Goal: Communication & Community: Answer question/provide support

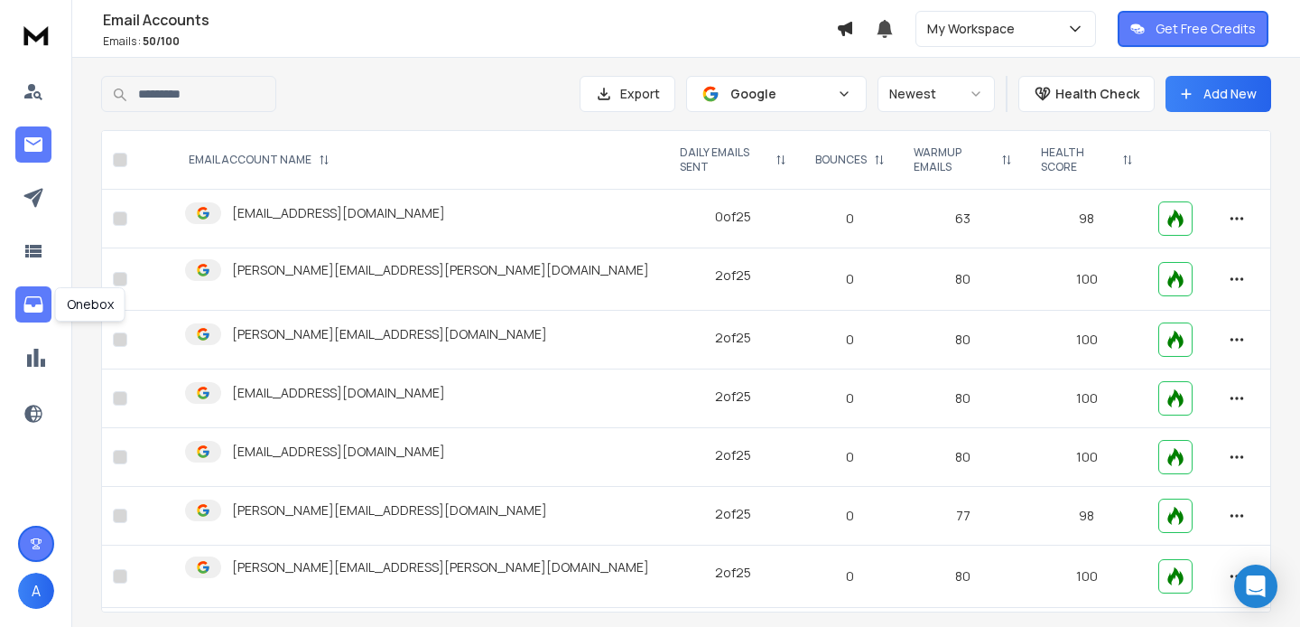
click at [45, 302] on link at bounding box center [33, 304] width 36 height 36
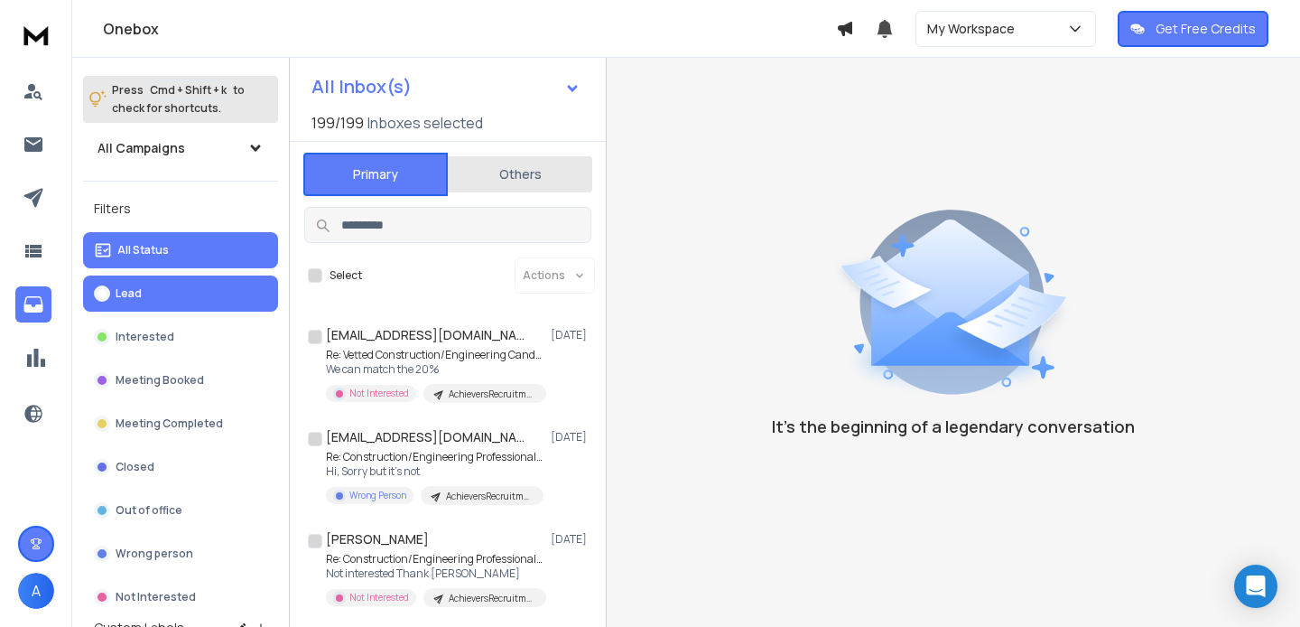
click at [153, 297] on button "Lead" at bounding box center [180, 293] width 195 height 36
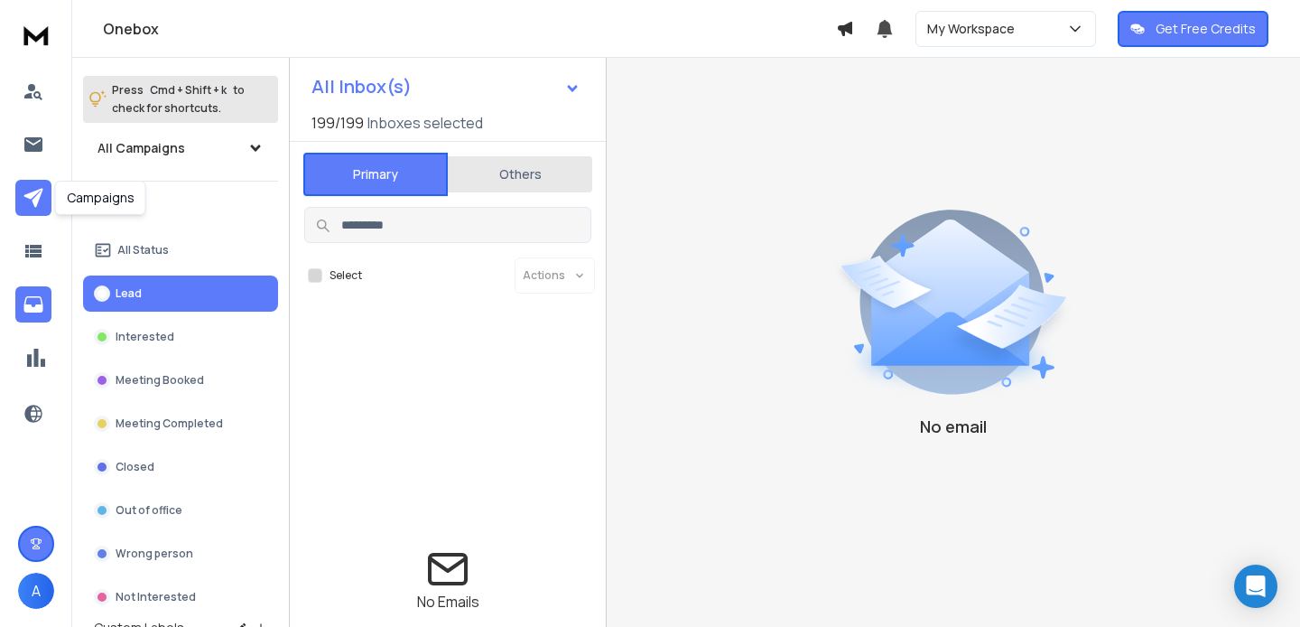
click at [27, 192] on icon at bounding box center [34, 198] width 22 height 22
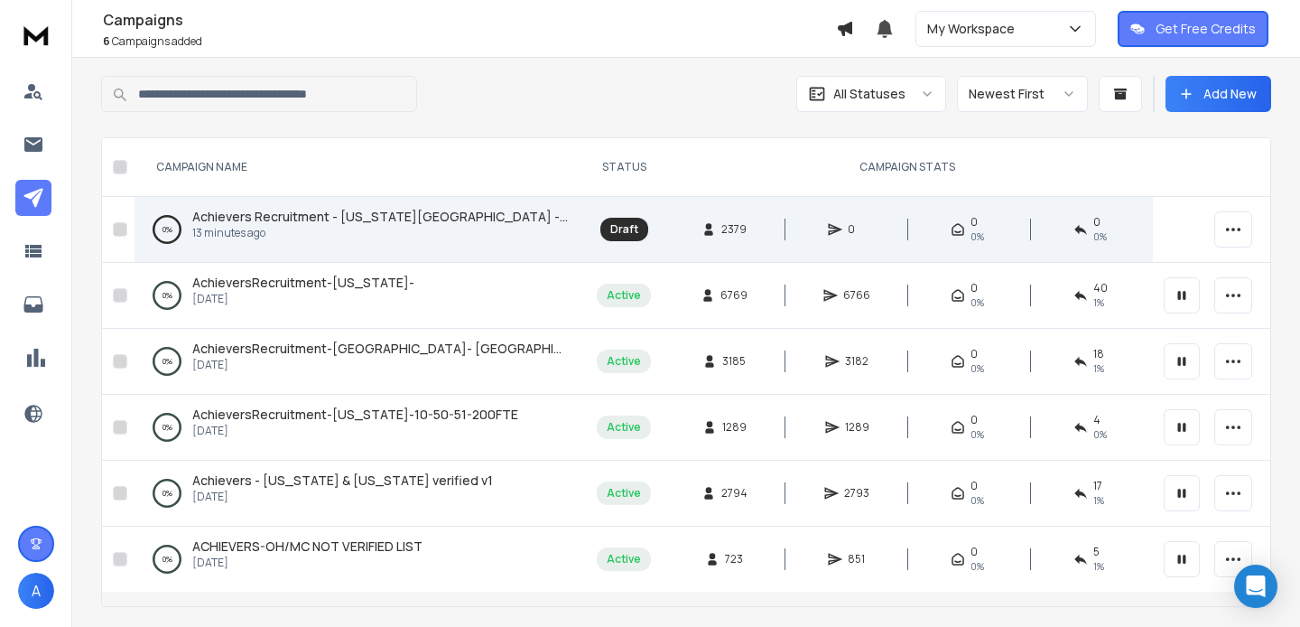
click at [332, 210] on span "Achievers Recruitment - Washington State - Oregon" at bounding box center [415, 216] width 447 height 17
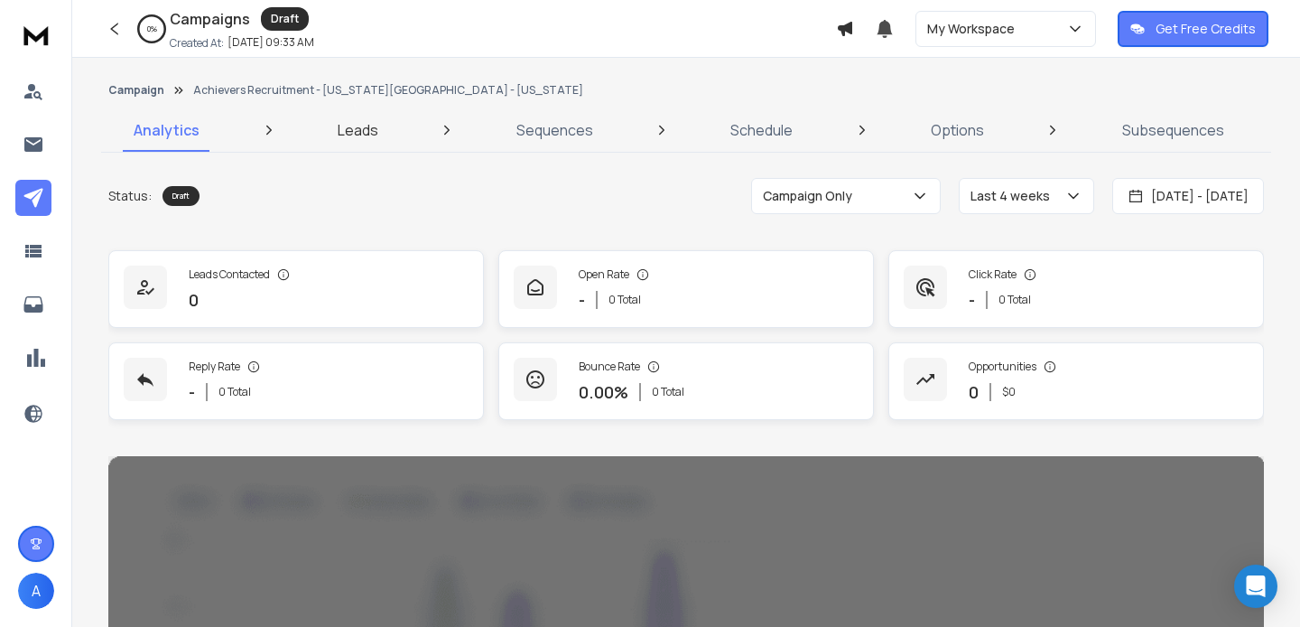
click at [352, 112] on link "Leads" at bounding box center [358, 129] width 62 height 43
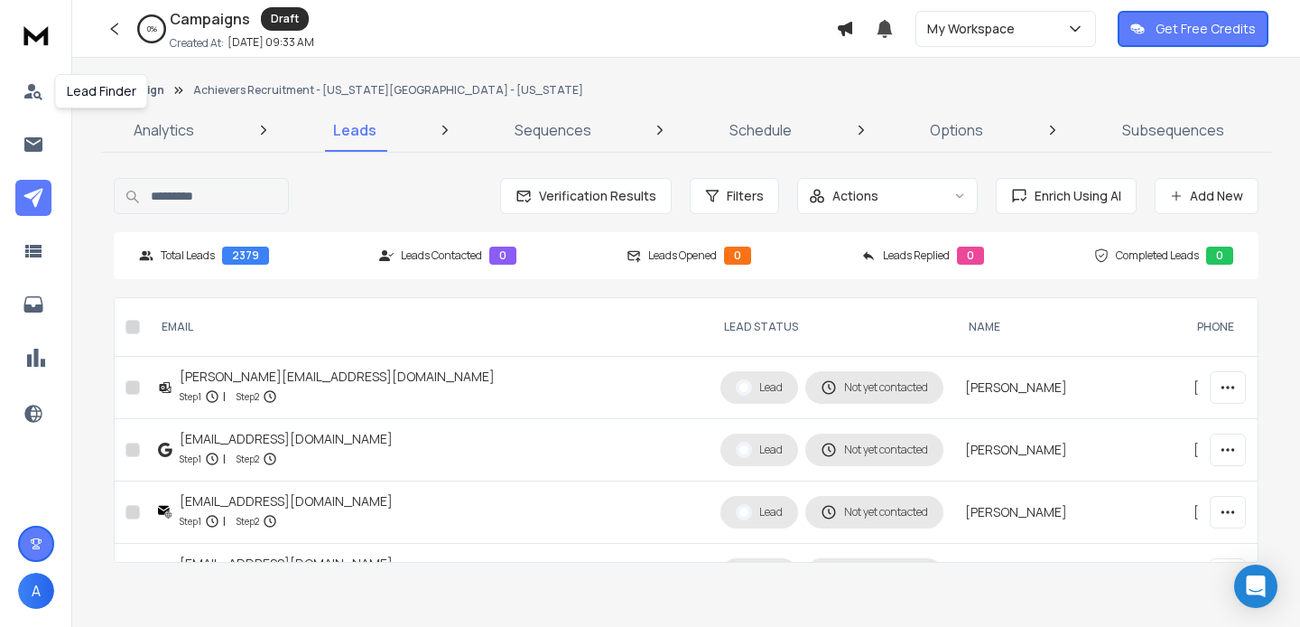
click at [24, 111] on div at bounding box center [36, 94] width 42 height 42
click at [26, 137] on icon at bounding box center [33, 144] width 18 height 14
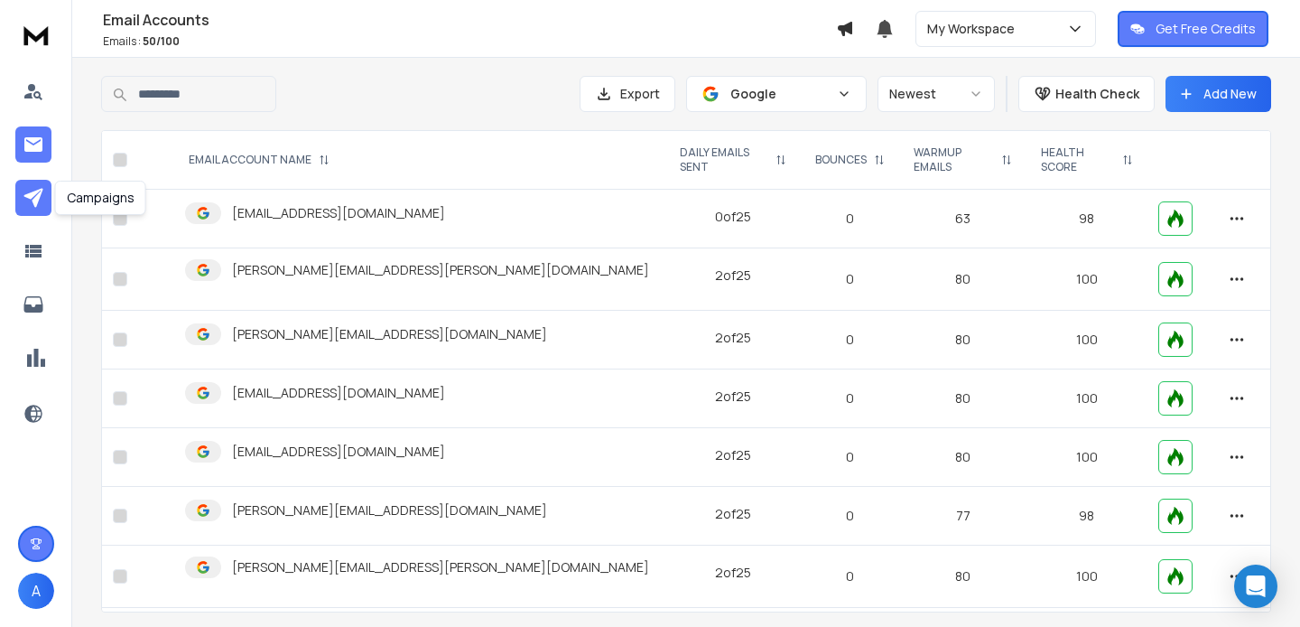
click at [39, 208] on icon at bounding box center [34, 198] width 22 height 22
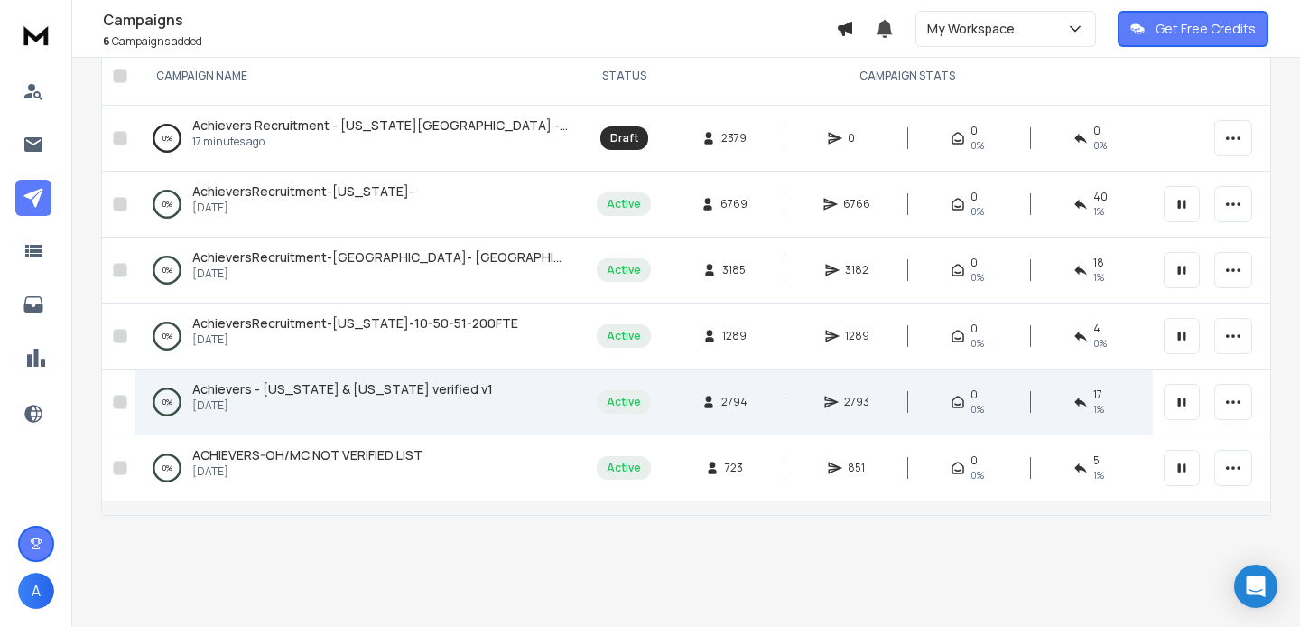
scroll to position [94, 0]
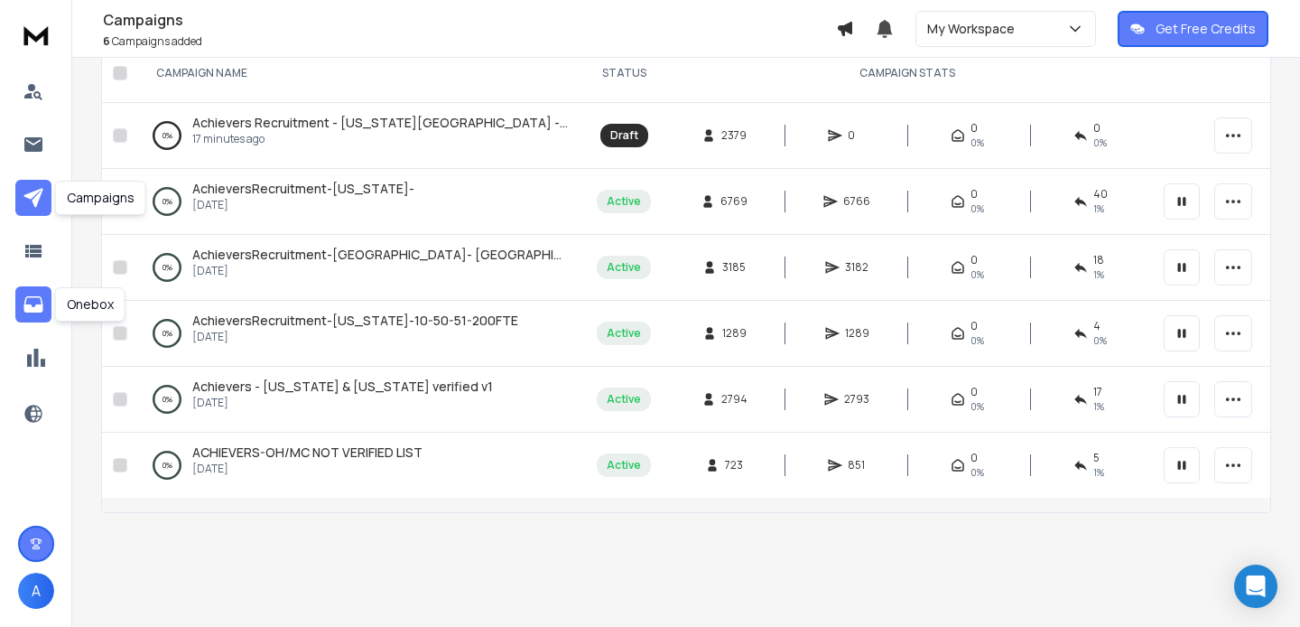
click at [34, 312] on icon at bounding box center [34, 304] width 22 height 22
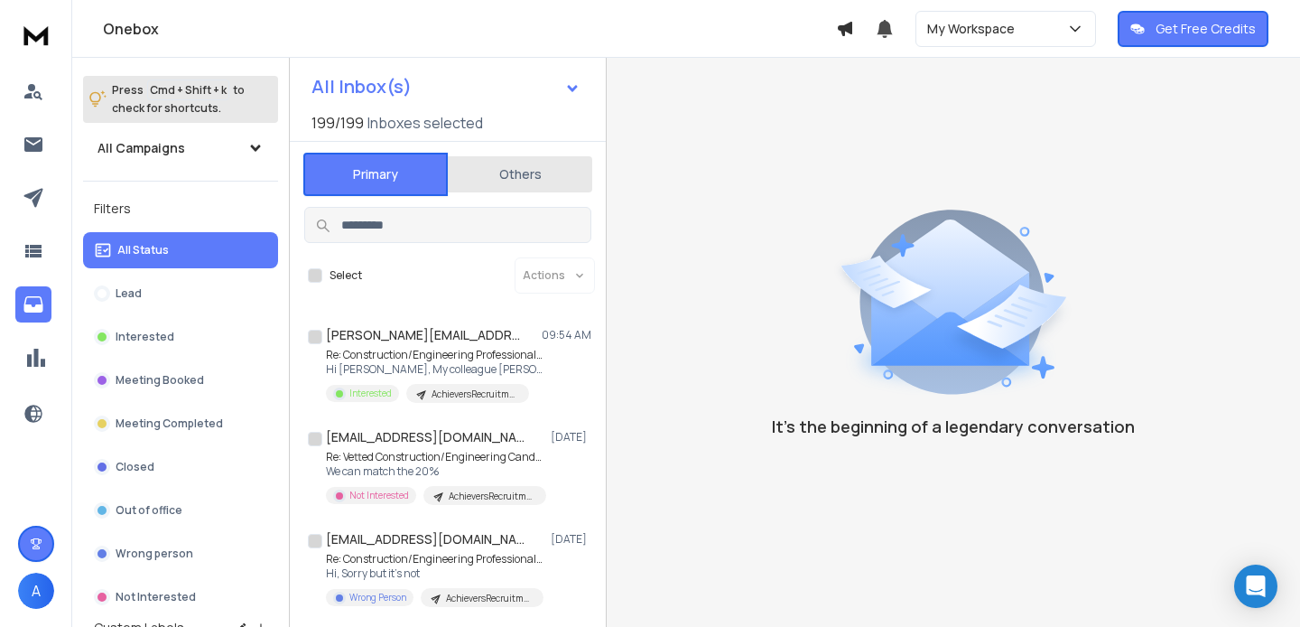
scroll to position [7, 0]
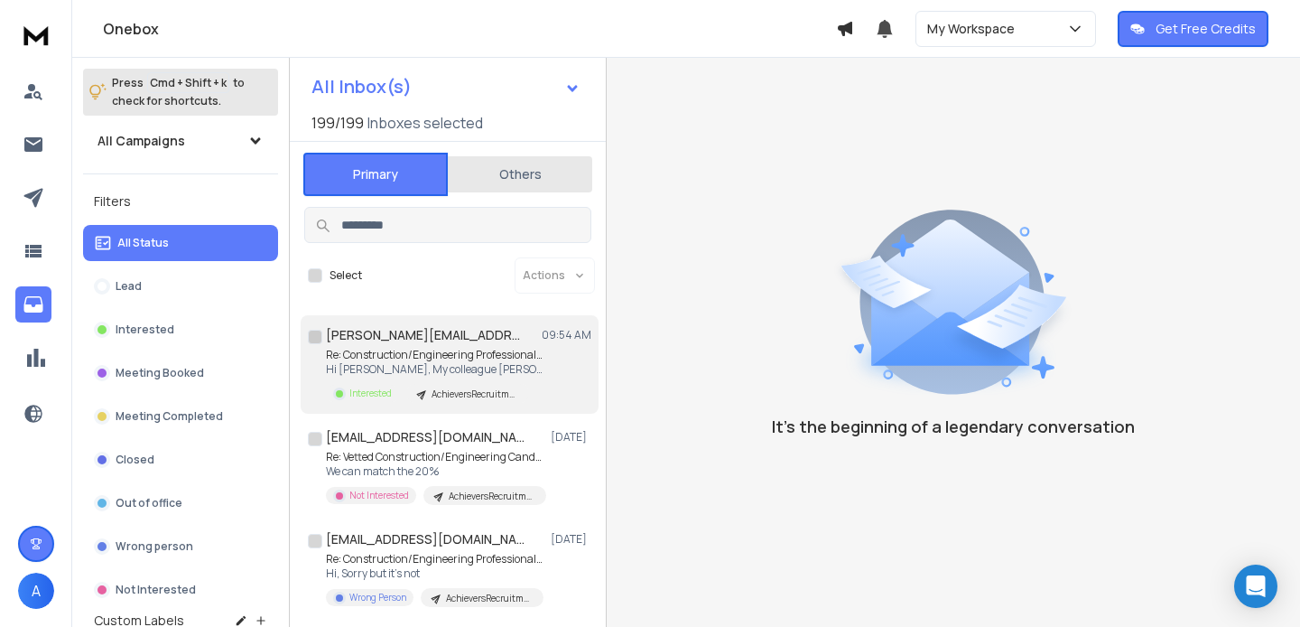
click at [424, 364] on p "Hi [PERSON_NAME], My colleague [PERSON_NAME]" at bounding box center [434, 369] width 217 height 14
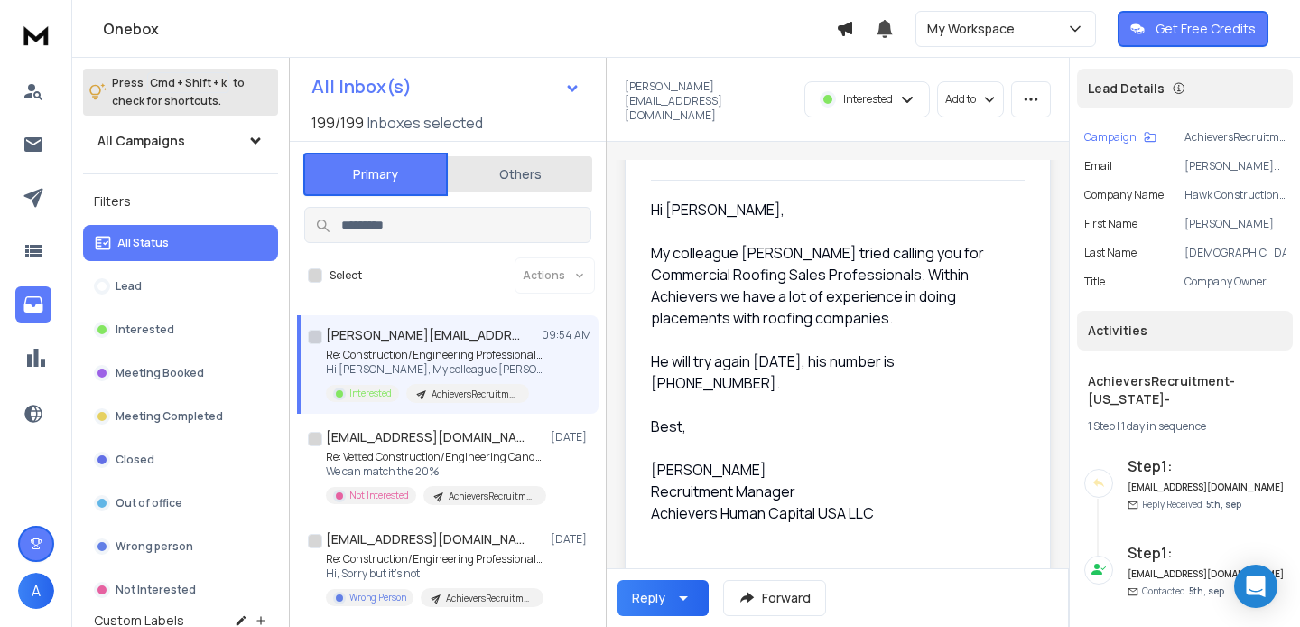
scroll to position [164, 0]
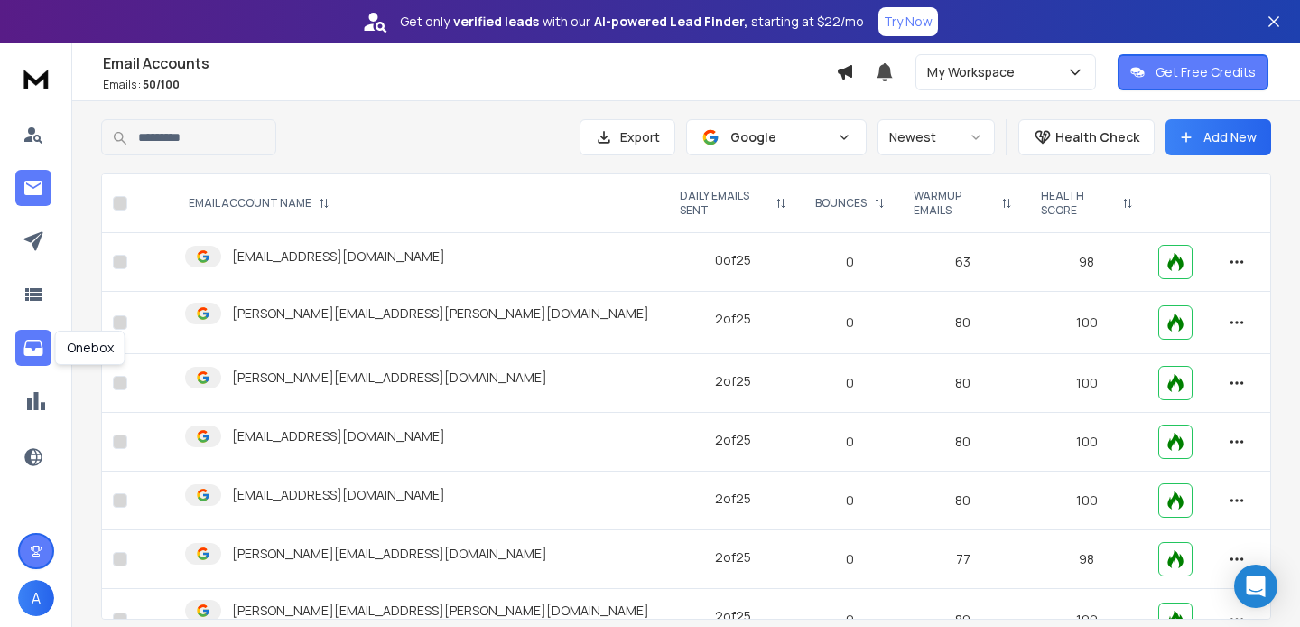
click at [29, 345] on icon at bounding box center [34, 348] width 22 height 22
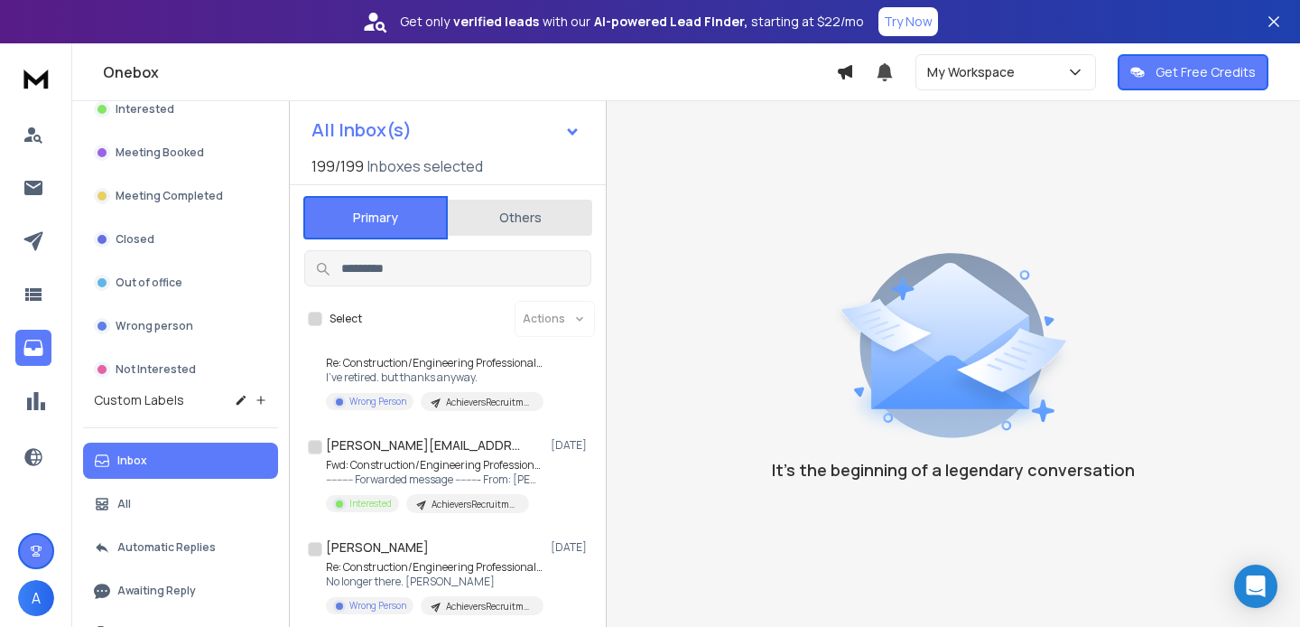
scroll to position [449, 0]
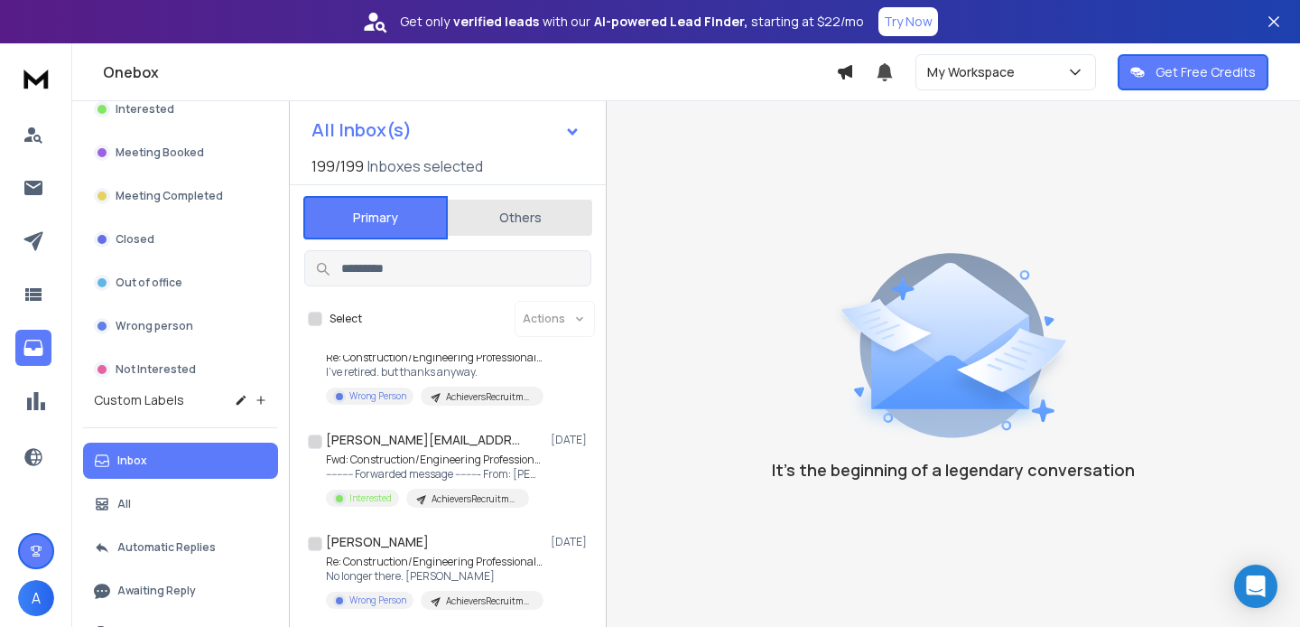
click at [491, 451] on div "d.booth@achieversrecruitment.com 05 Sep Fwd: Construction/Engineering Professio…" at bounding box center [458, 469] width 265 height 77
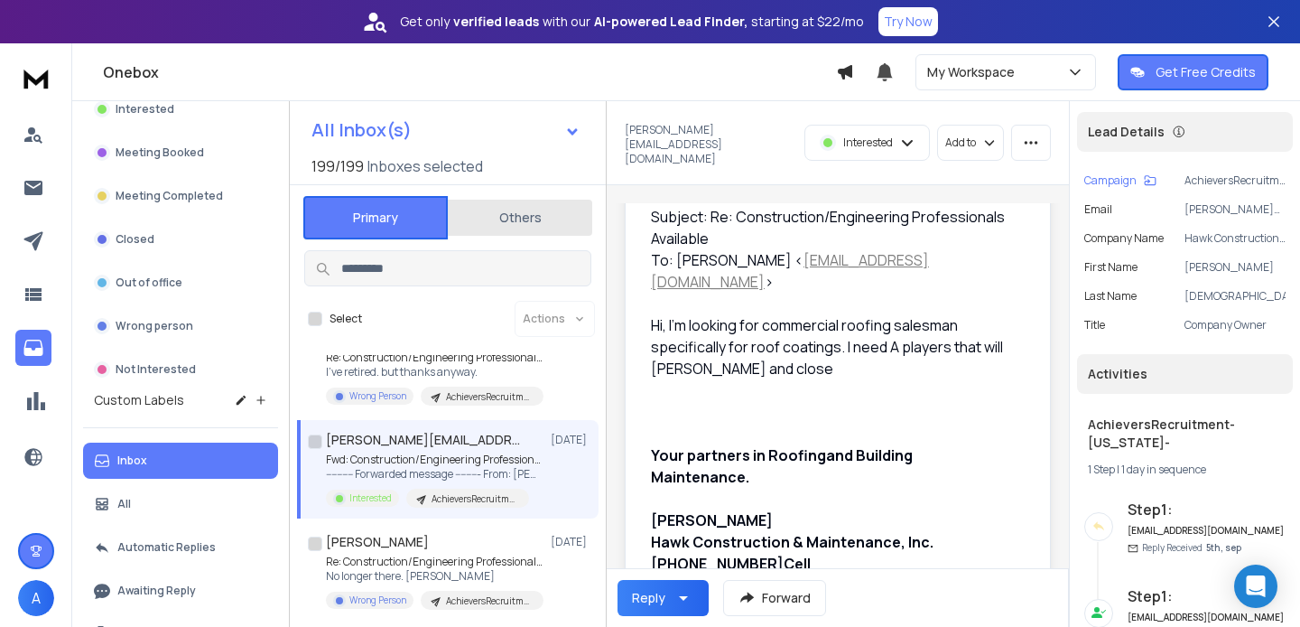
scroll to position [348, 0]
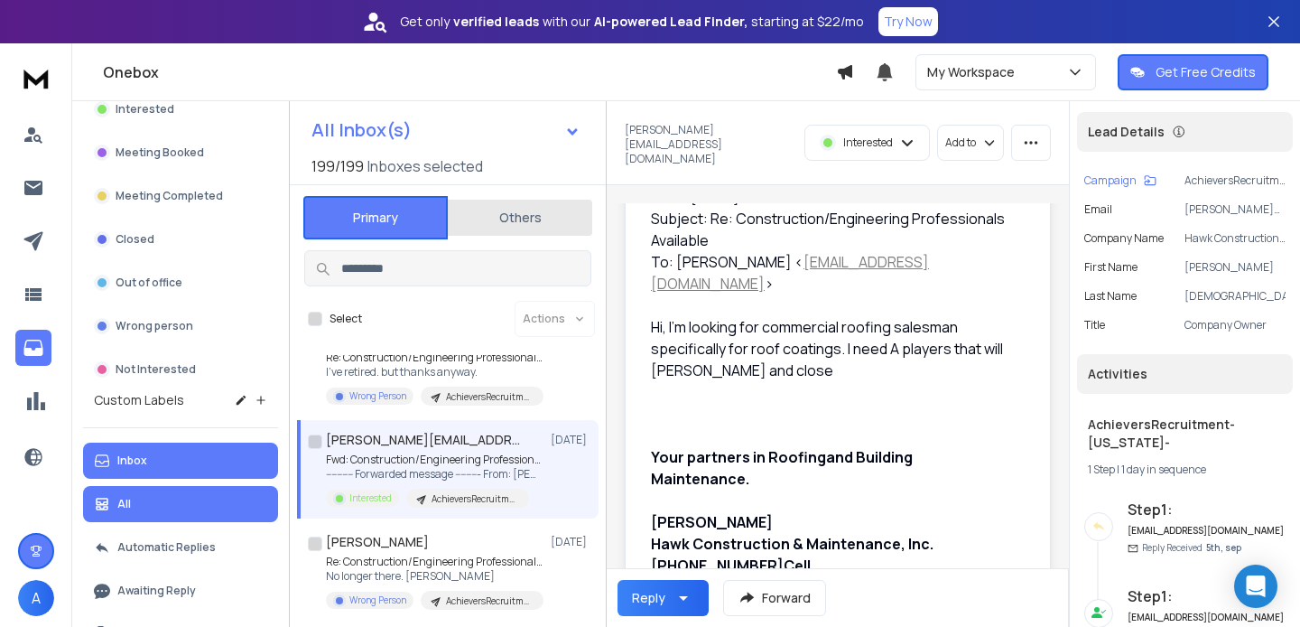
click at [151, 511] on button "All" at bounding box center [180, 504] width 195 height 36
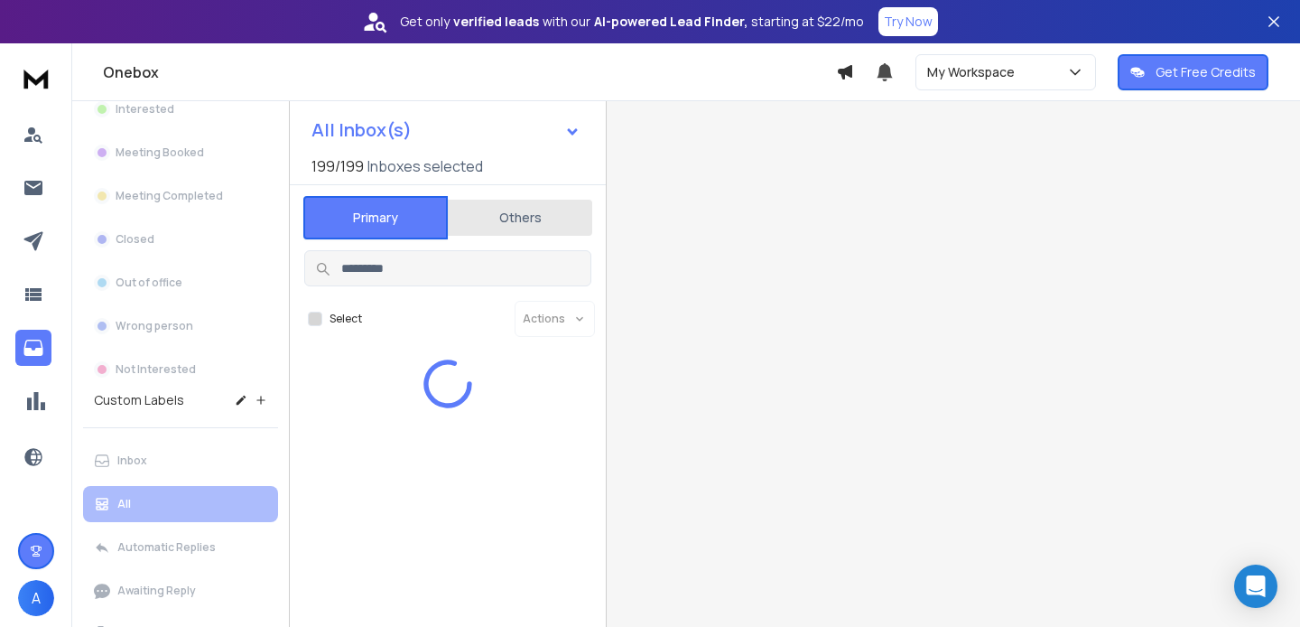
scroll to position [0, 0]
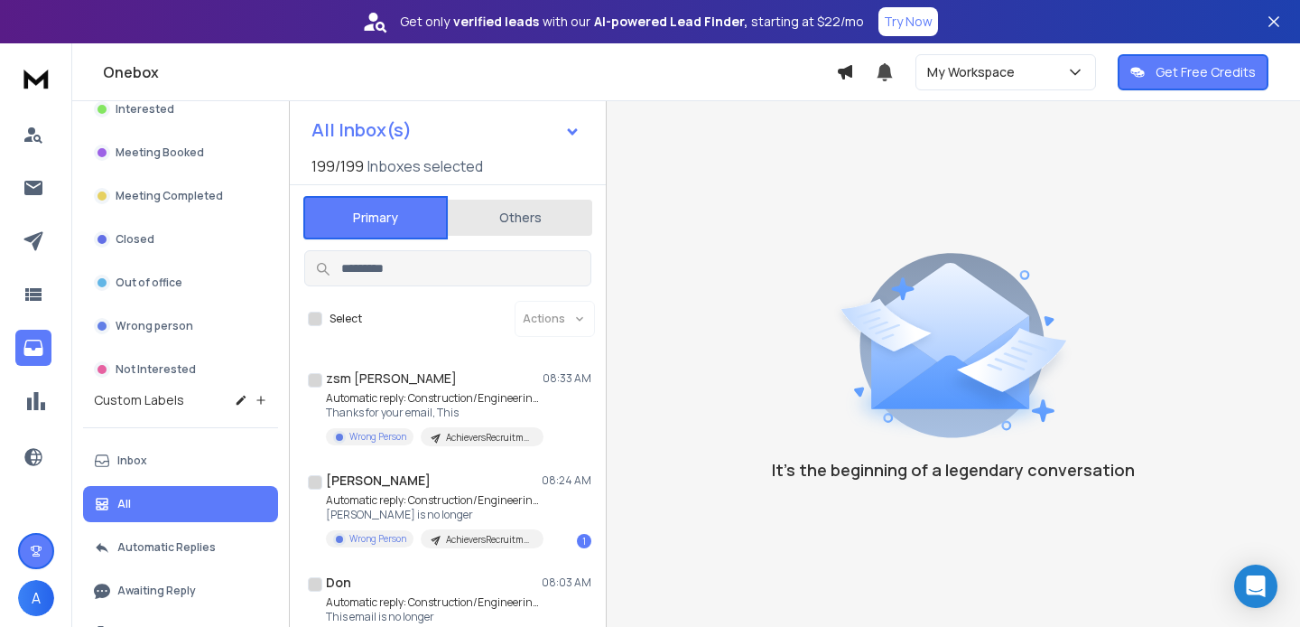
click at [518, 263] on input at bounding box center [447, 268] width 287 height 36
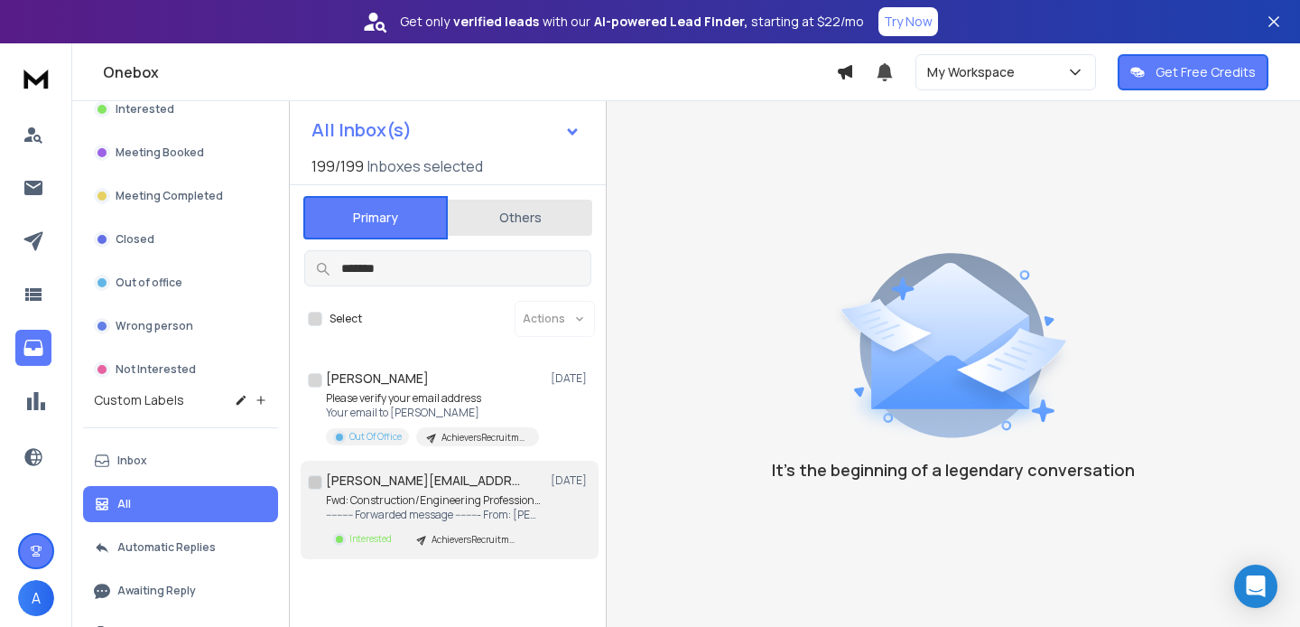
type input "*******"
click at [370, 507] on p "---------- Forwarded message --------- From: Stephen" at bounding box center [434, 514] width 217 height 14
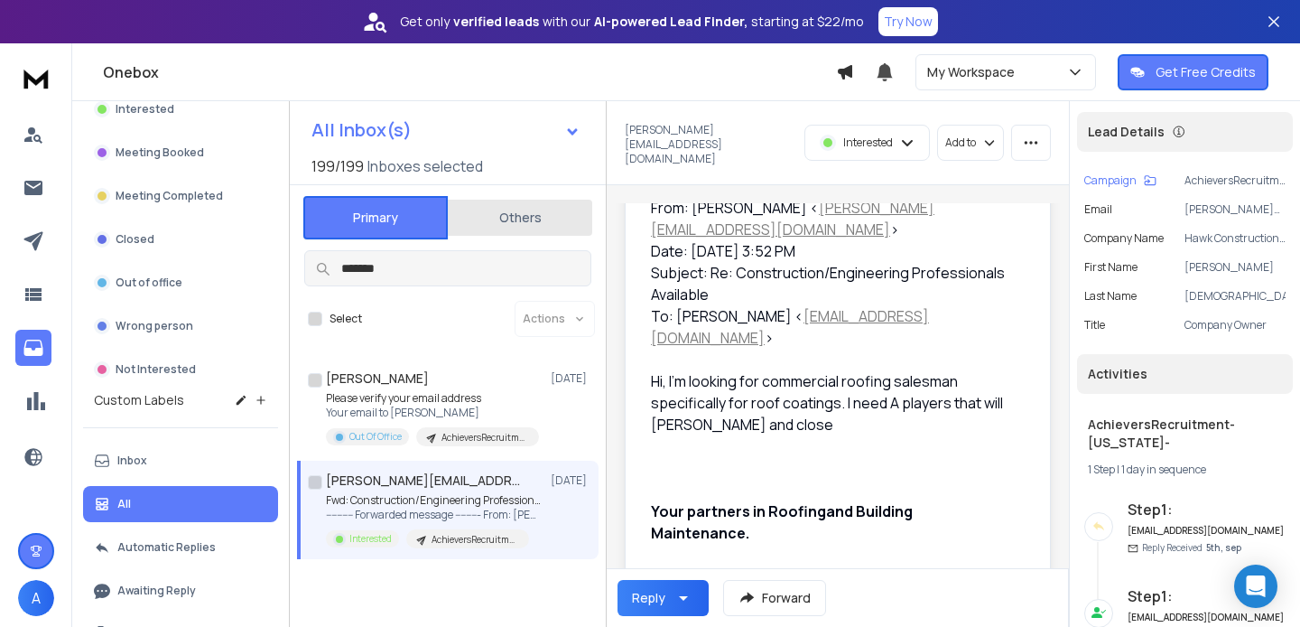
scroll to position [290, 0]
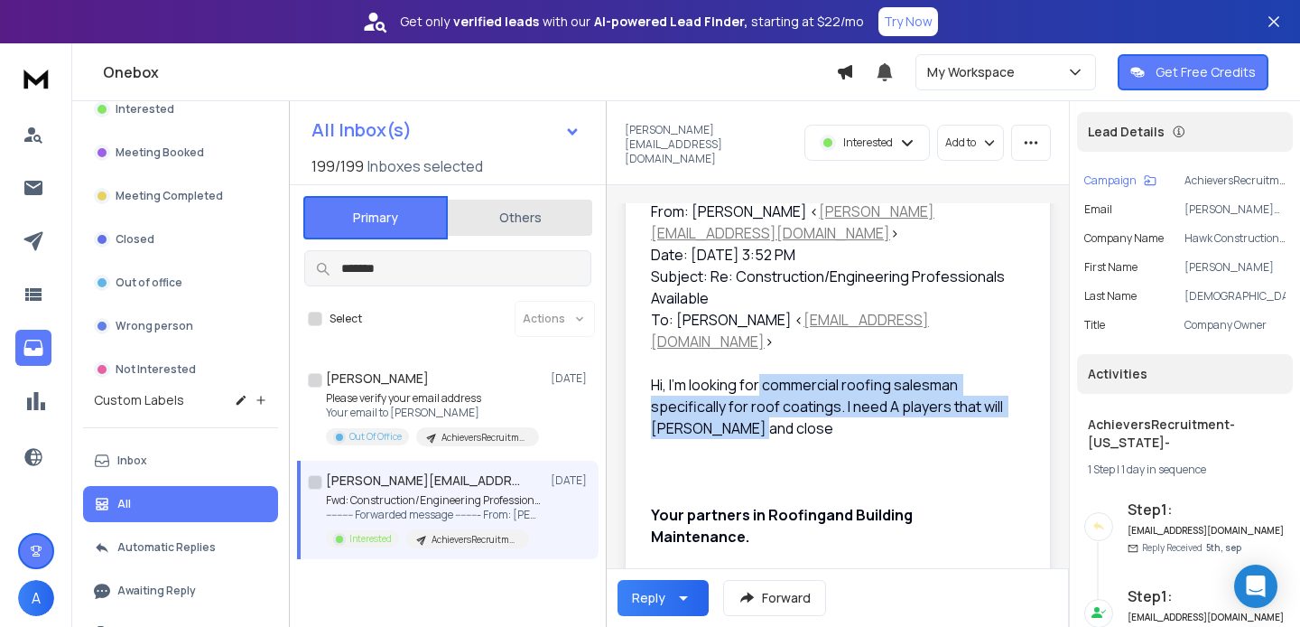
drag, startPoint x: 763, startPoint y: 353, endPoint x: 1093, endPoint y: 376, distance: 331.3
click at [1051, 376] on div "Fwd: Construction/Engineering Professionals Available 5 September 2025 : 04:11 …" at bounding box center [838, 630] width 426 height 1346
copy div "commercial roofing salesman specifically for roof coatings. I need A players th…"
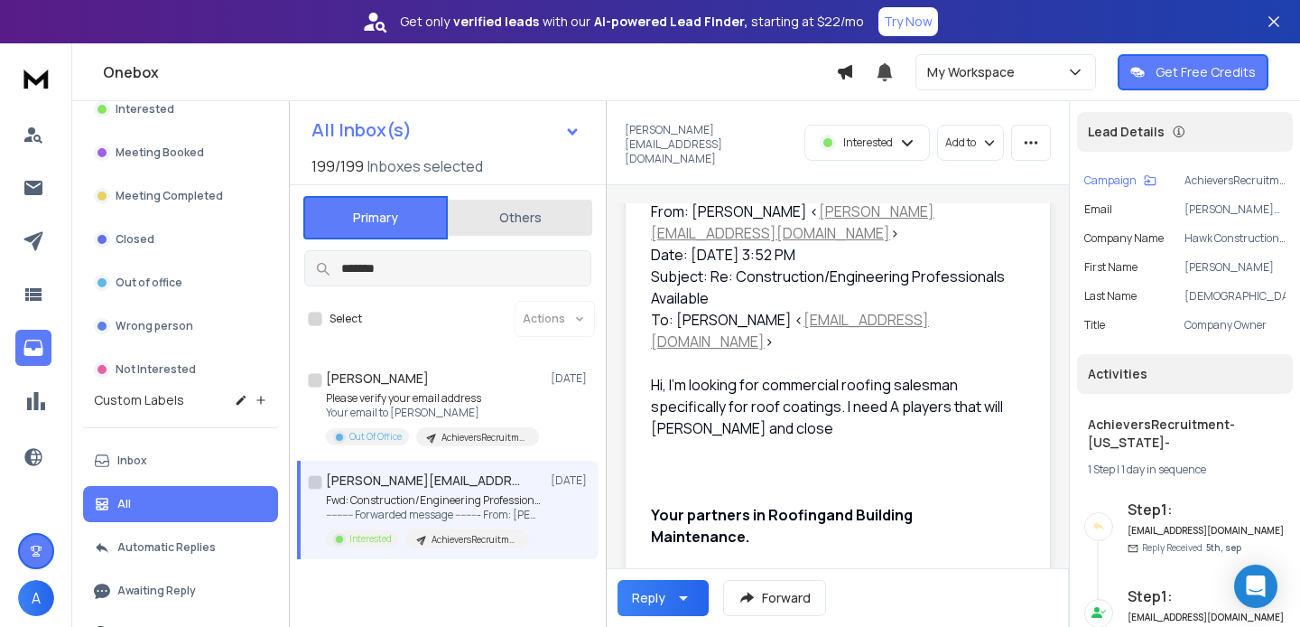
click at [789, 460] on div at bounding box center [830, 471] width 359 height 22
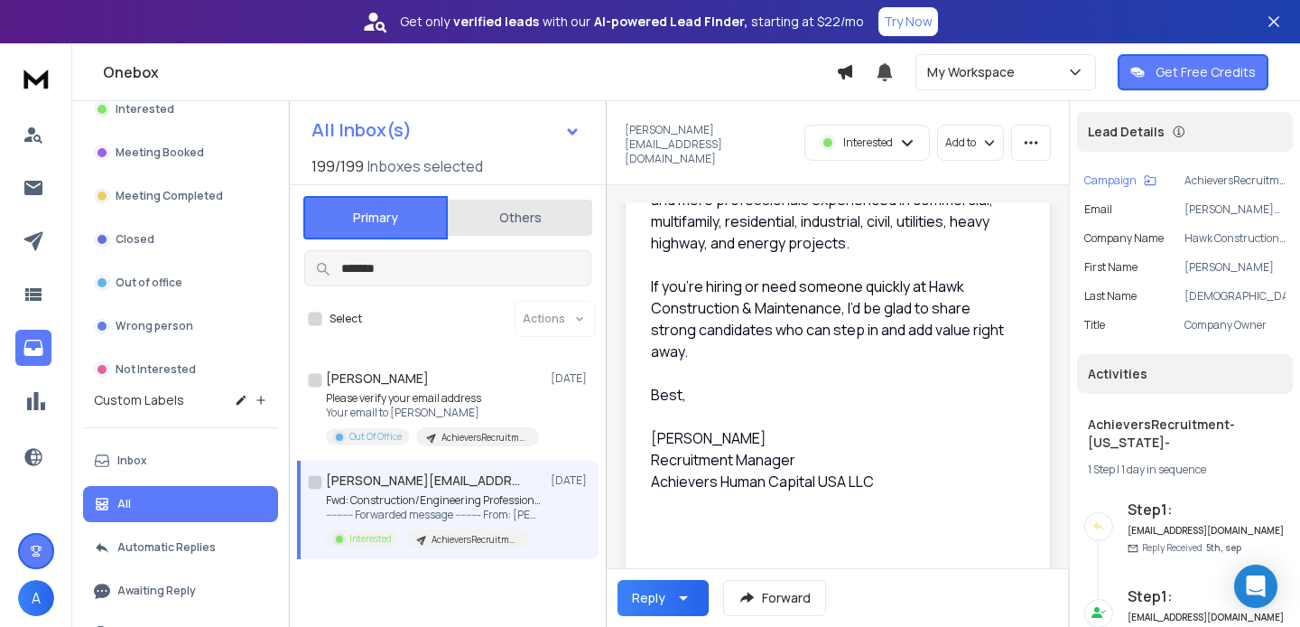
click at [859, 598] on p "View all 2 replies" at bounding box center [849, 605] width 79 height 14
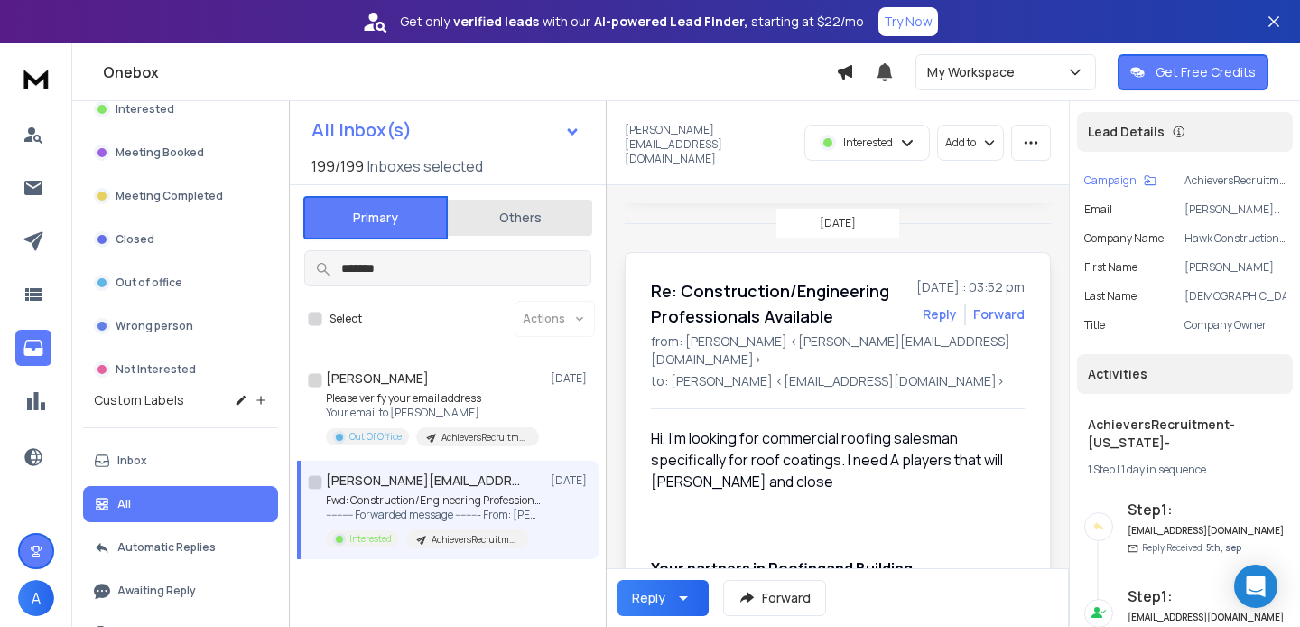
scroll to position [1405, 0]
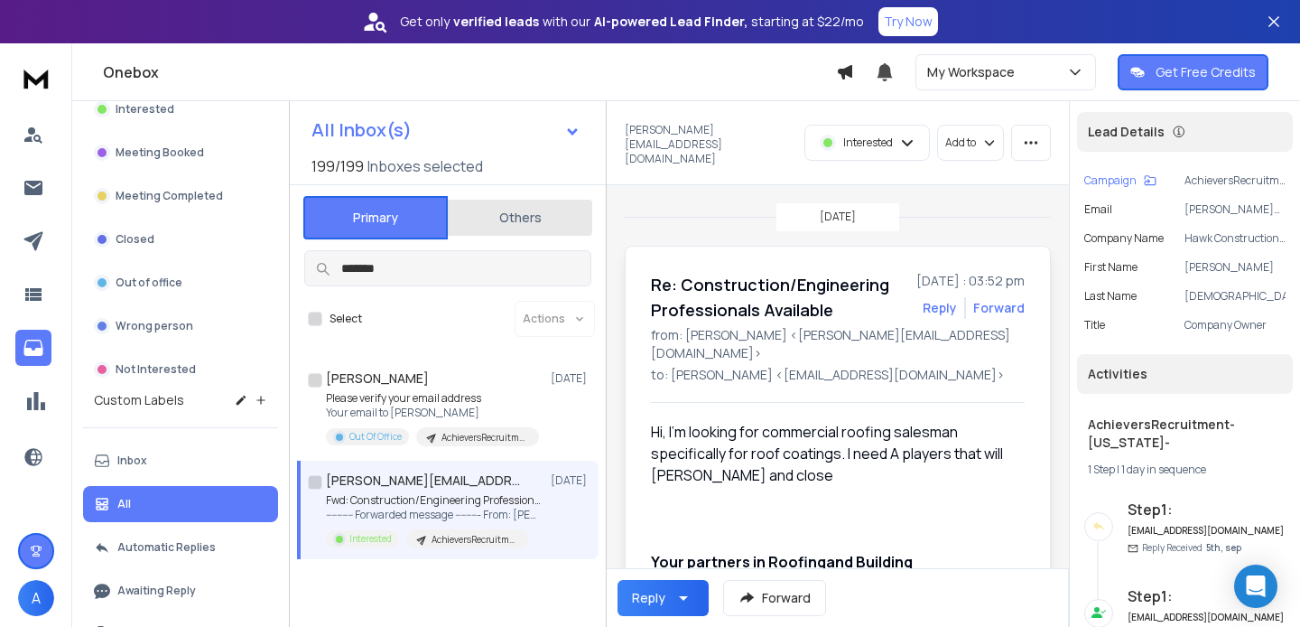
click at [957, 299] on button "Reply" at bounding box center [940, 308] width 34 height 18
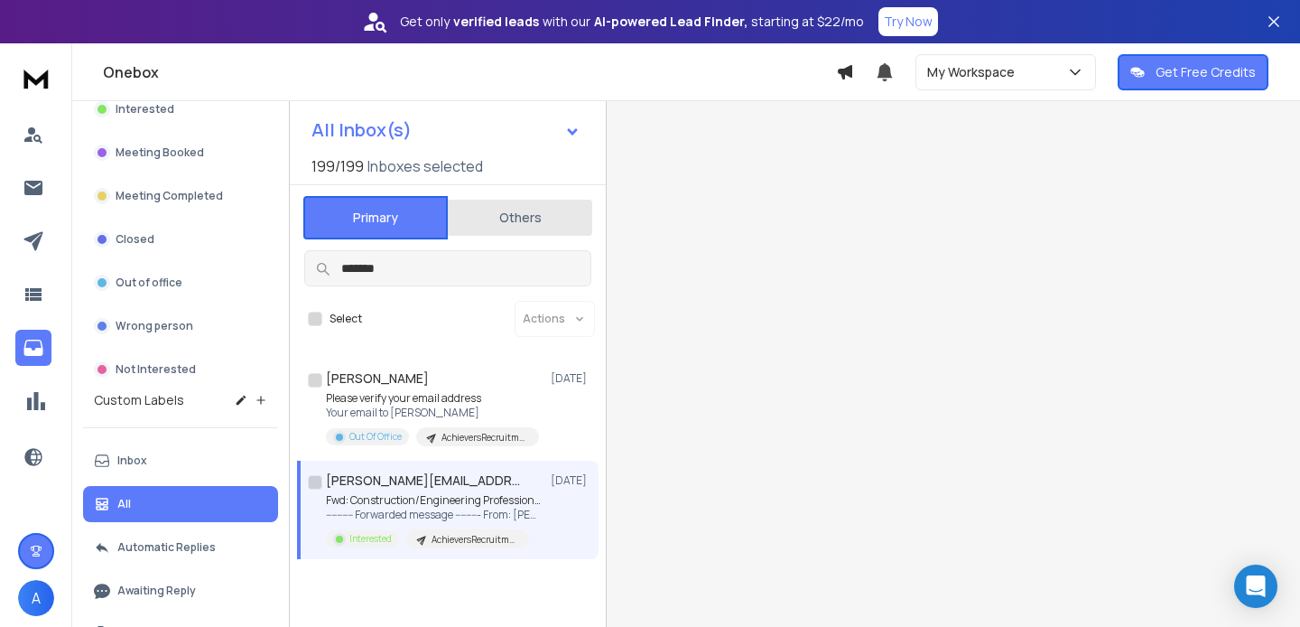
scroll to position [0, 0]
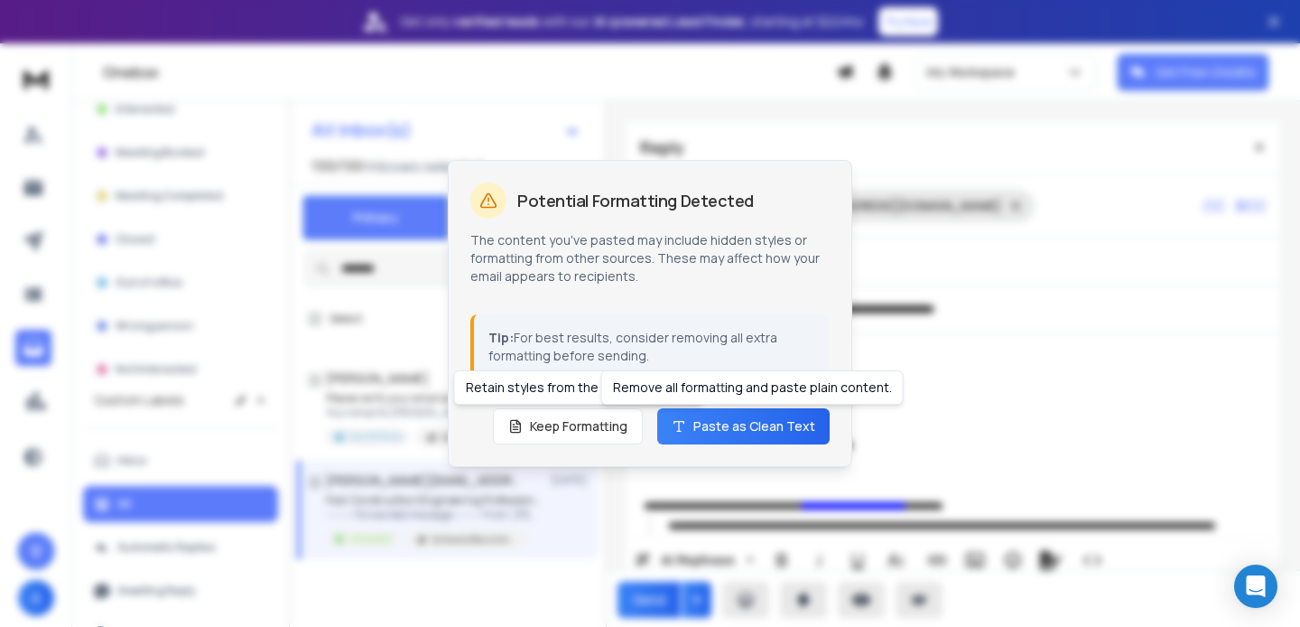
click at [717, 419] on button "Paste as Clean Text" at bounding box center [743, 426] width 172 height 36
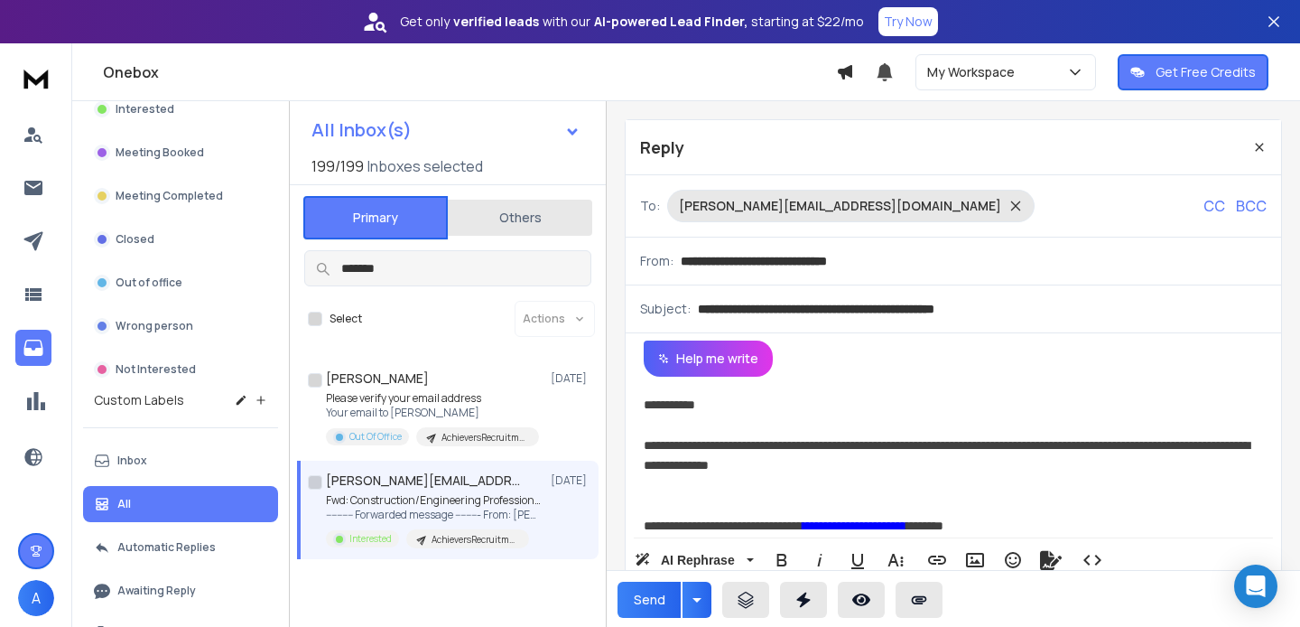
click at [913, 446] on div "**********" at bounding box center [951, 455] width 614 height 41
click at [982, 445] on div "**********" at bounding box center [951, 455] width 614 height 41
click at [1055, 446] on div "**********" at bounding box center [951, 455] width 614 height 41
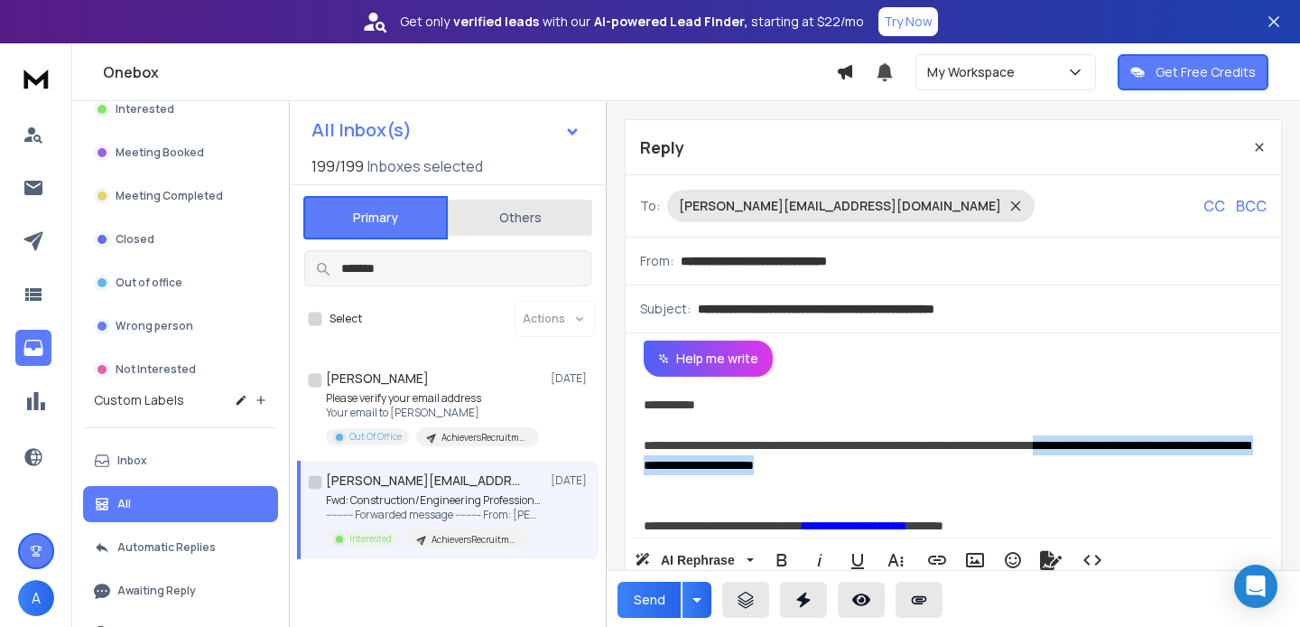
drag, startPoint x: 1137, startPoint y: 444, endPoint x: 1165, endPoint y: 461, distance: 32.8
click at [1166, 462] on div "**********" at bounding box center [951, 455] width 614 height 41
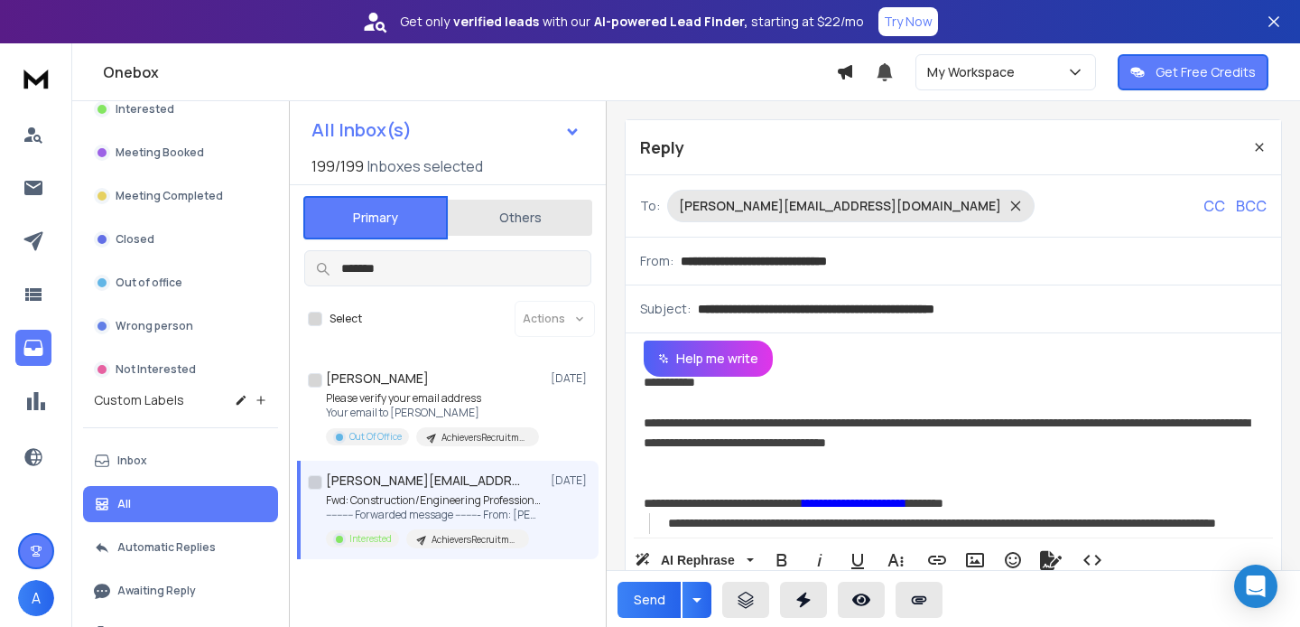
scroll to position [26, 0]
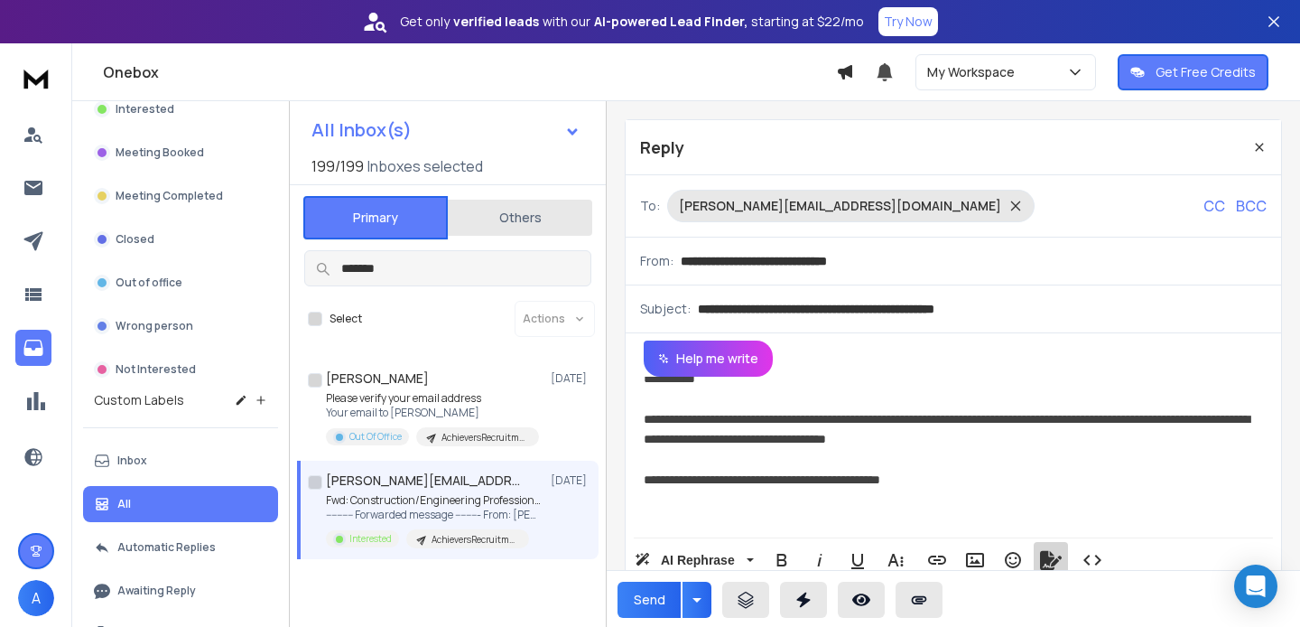
click at [1050, 558] on icon "button" at bounding box center [1051, 559] width 22 height 19
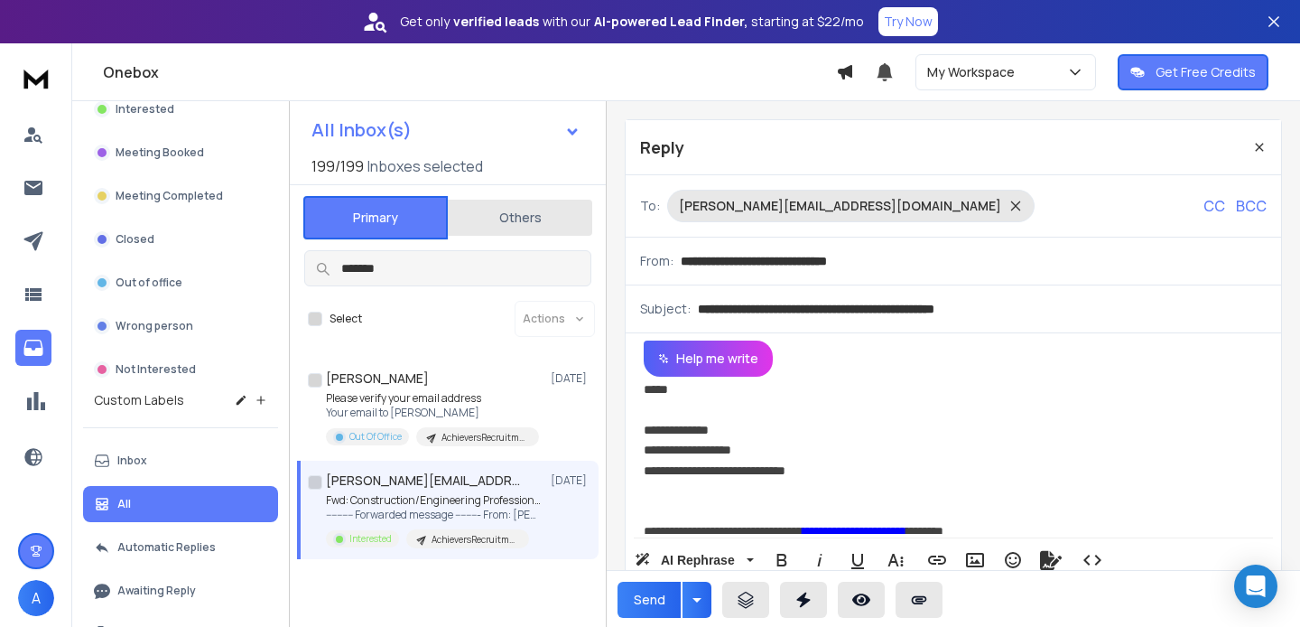
scroll to position [157, 0]
click at [660, 595] on button "Send" at bounding box center [649, 599] width 63 height 36
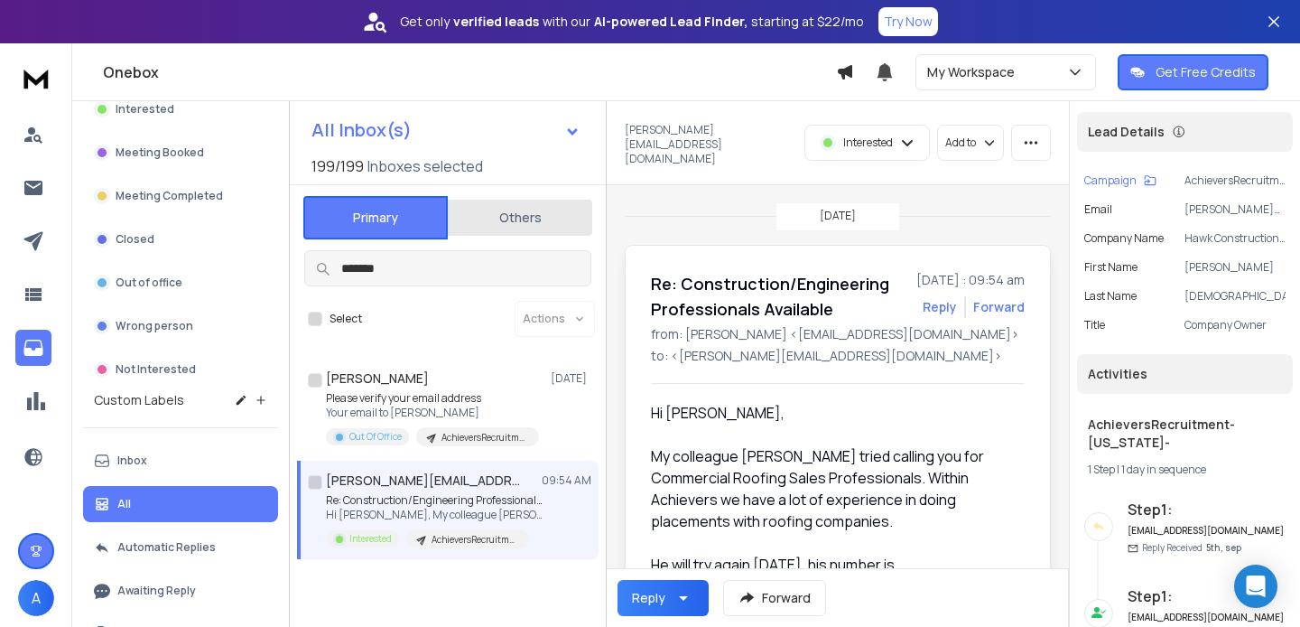
scroll to position [0, 0]
click at [37, 229] on link at bounding box center [33, 241] width 36 height 36
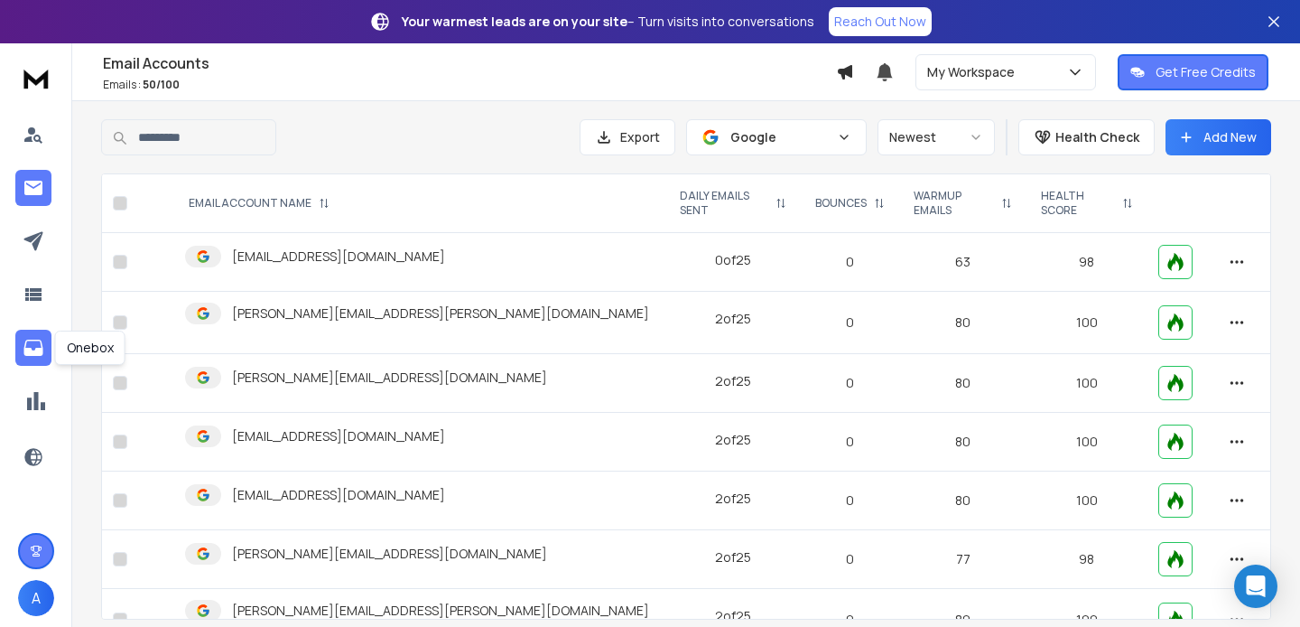
click at [41, 345] on icon at bounding box center [32, 347] width 19 height 16
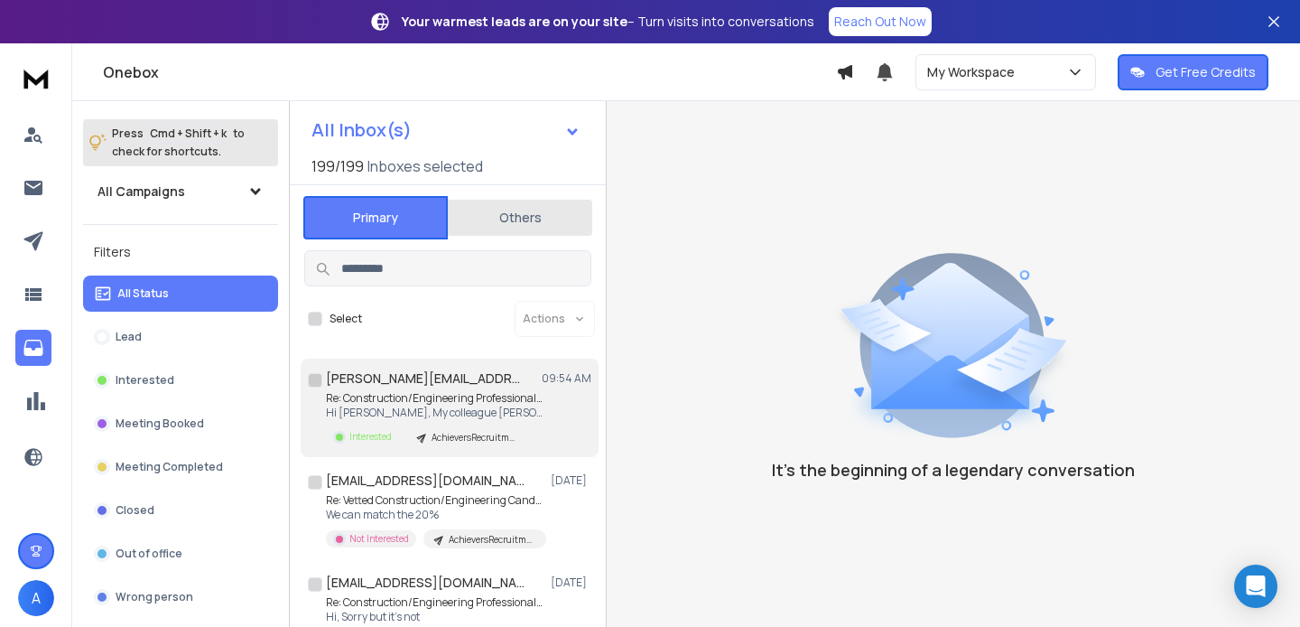
click at [469, 385] on h1 "[PERSON_NAME][EMAIL_ADDRESS][DOMAIN_NAME]" at bounding box center [425, 378] width 199 height 18
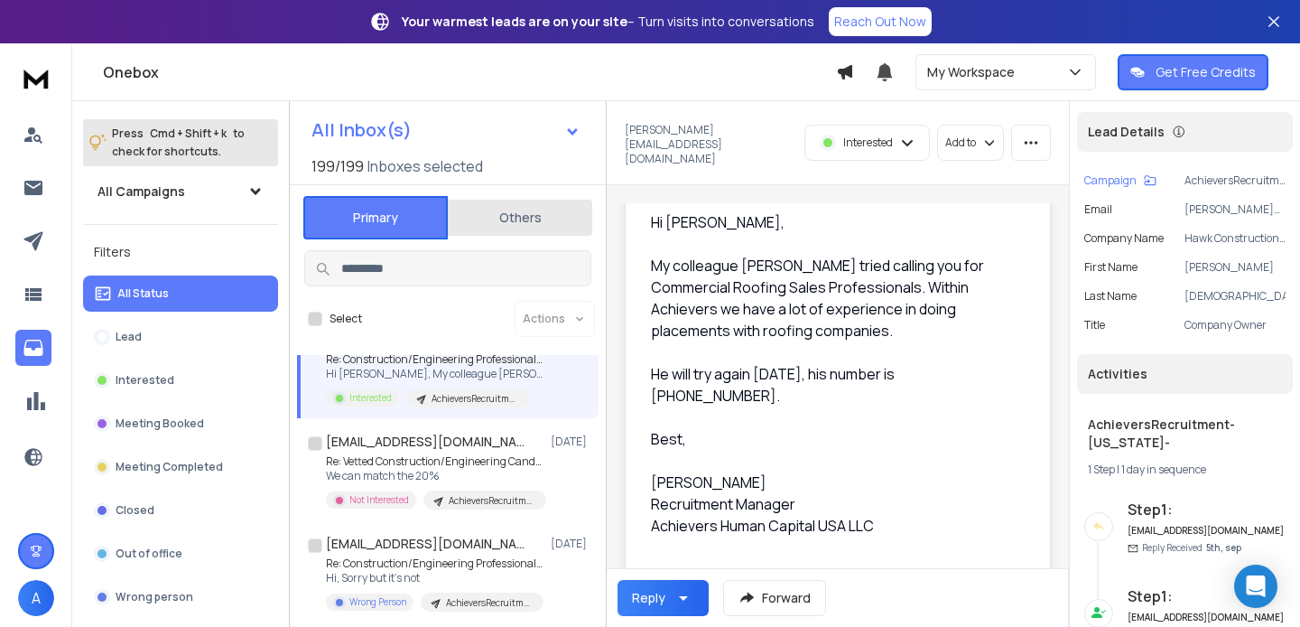
scroll to position [41, 0]
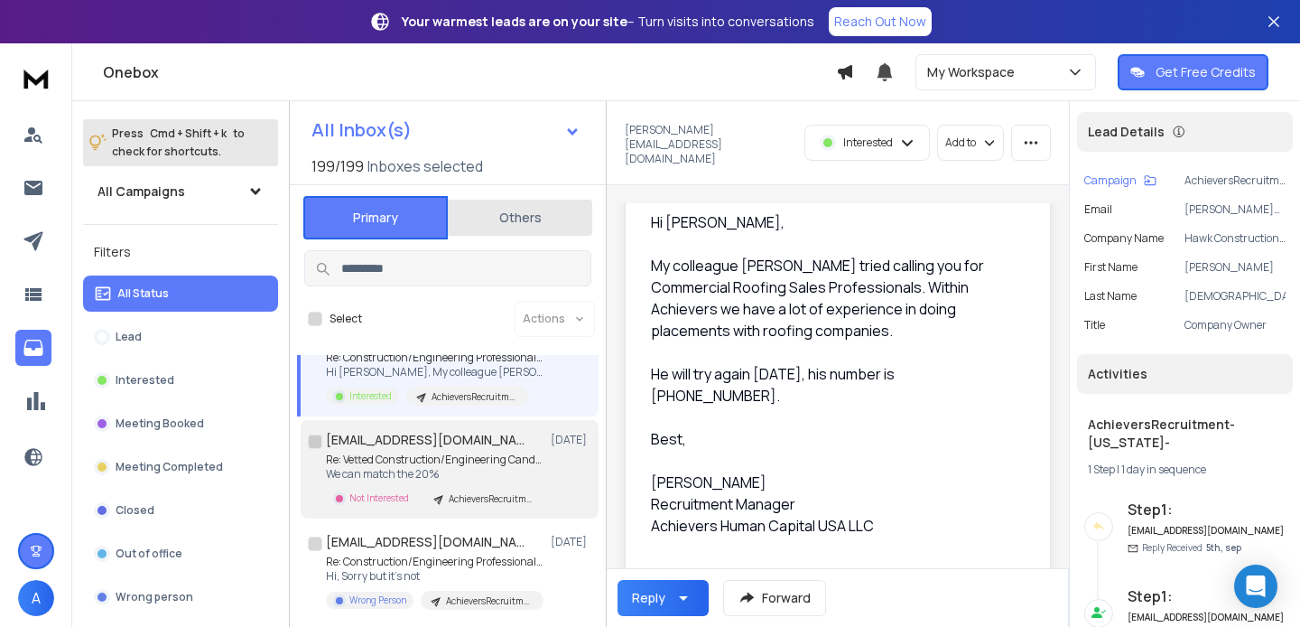
click at [447, 469] on p "We can match the 20%" at bounding box center [434, 474] width 217 height 14
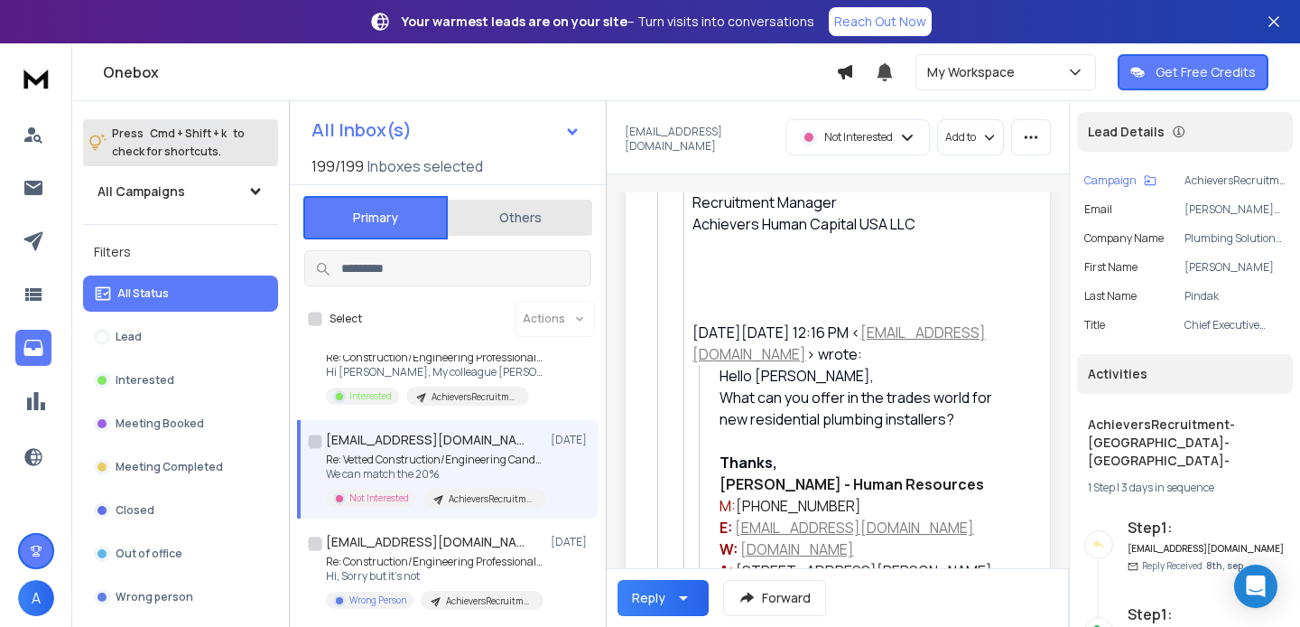
scroll to position [1070, 0]
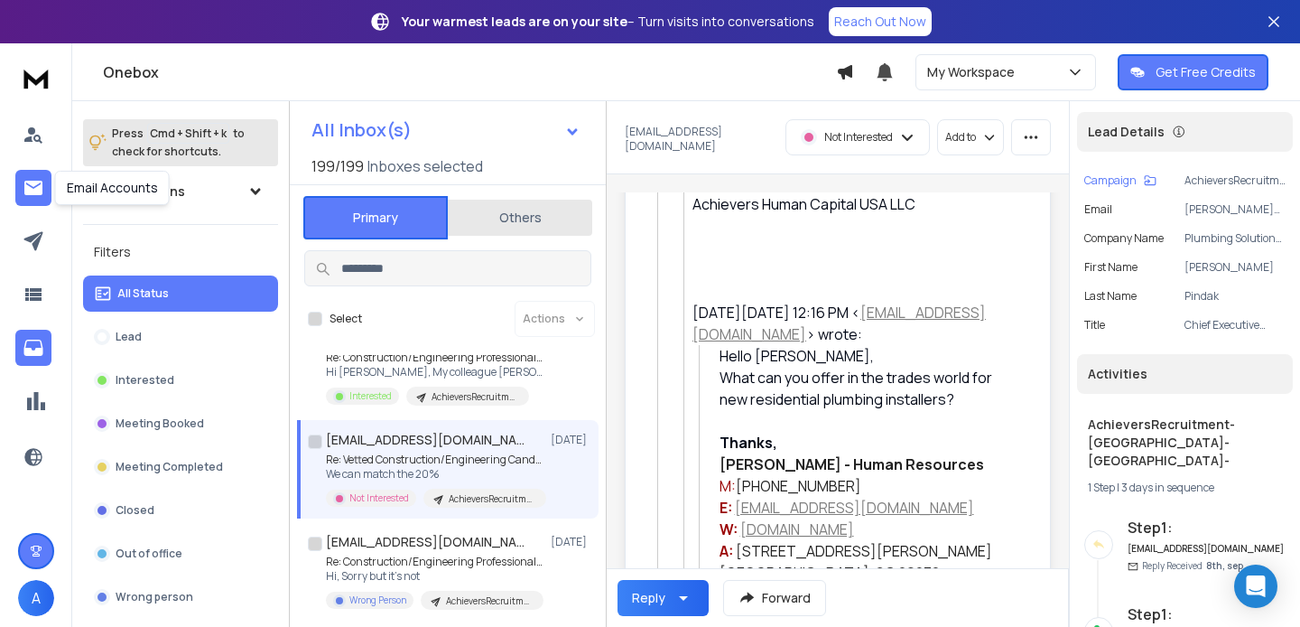
click at [33, 189] on icon at bounding box center [33, 188] width 18 height 14
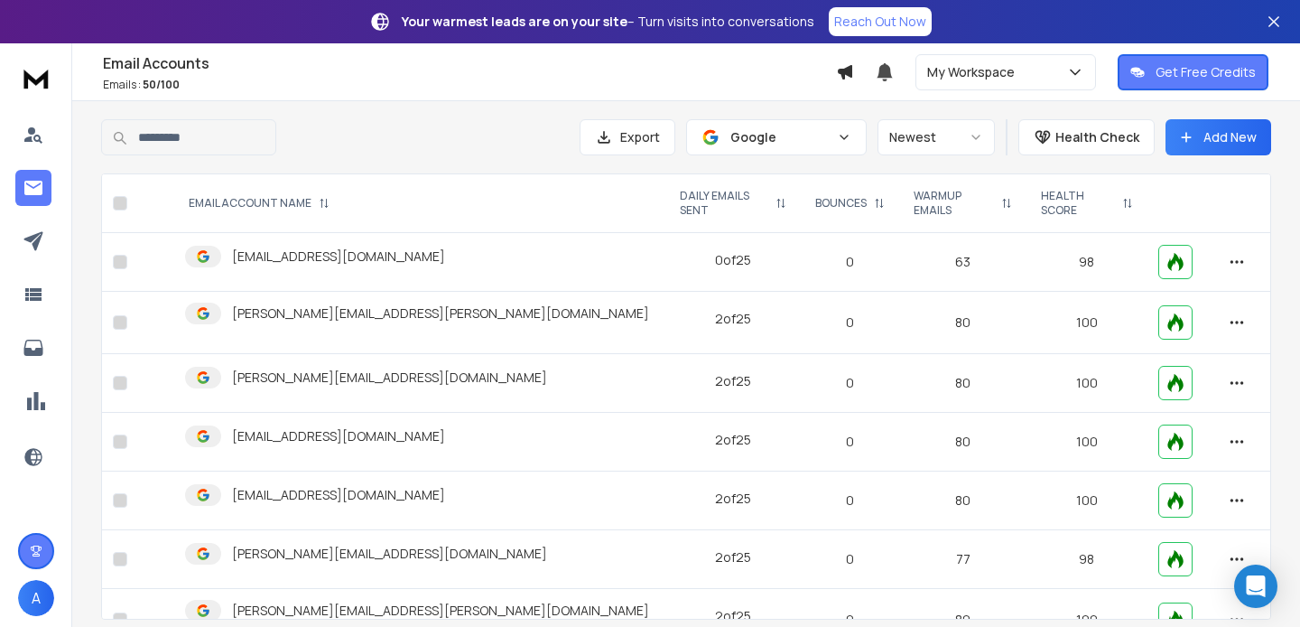
click at [38, 263] on div at bounding box center [36, 244] width 42 height 42
click at [31, 247] on icon at bounding box center [34, 241] width 22 height 22
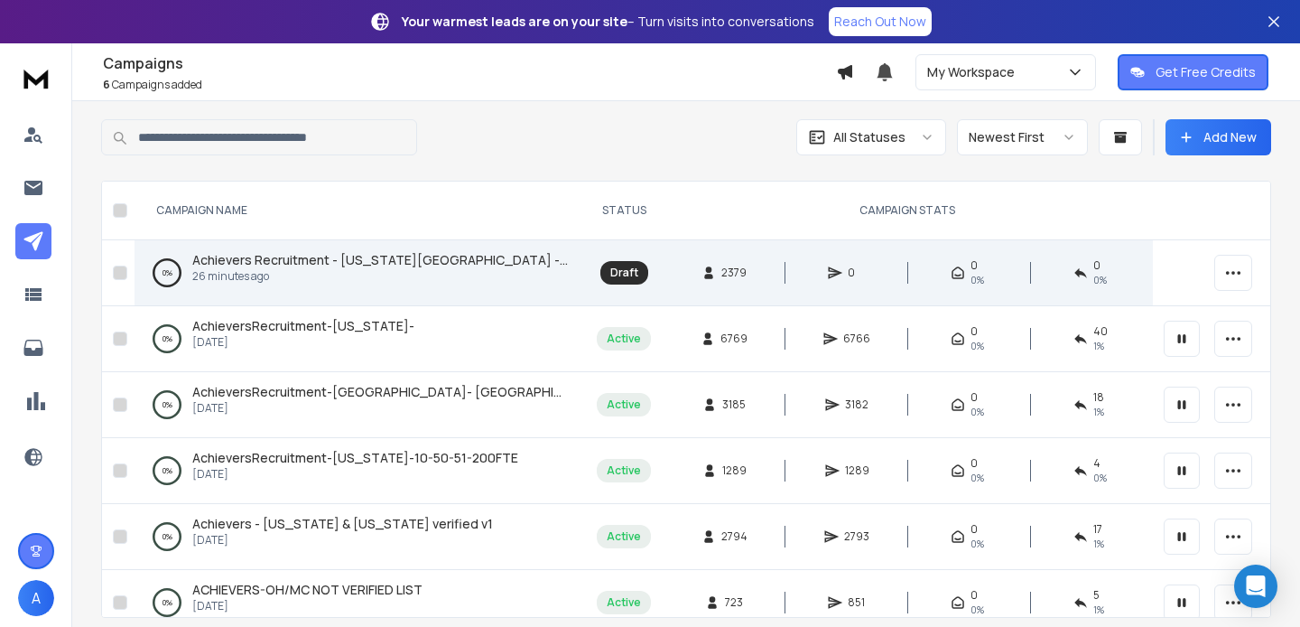
click at [383, 277] on p "26 minutes ago" at bounding box center [380, 276] width 376 height 14
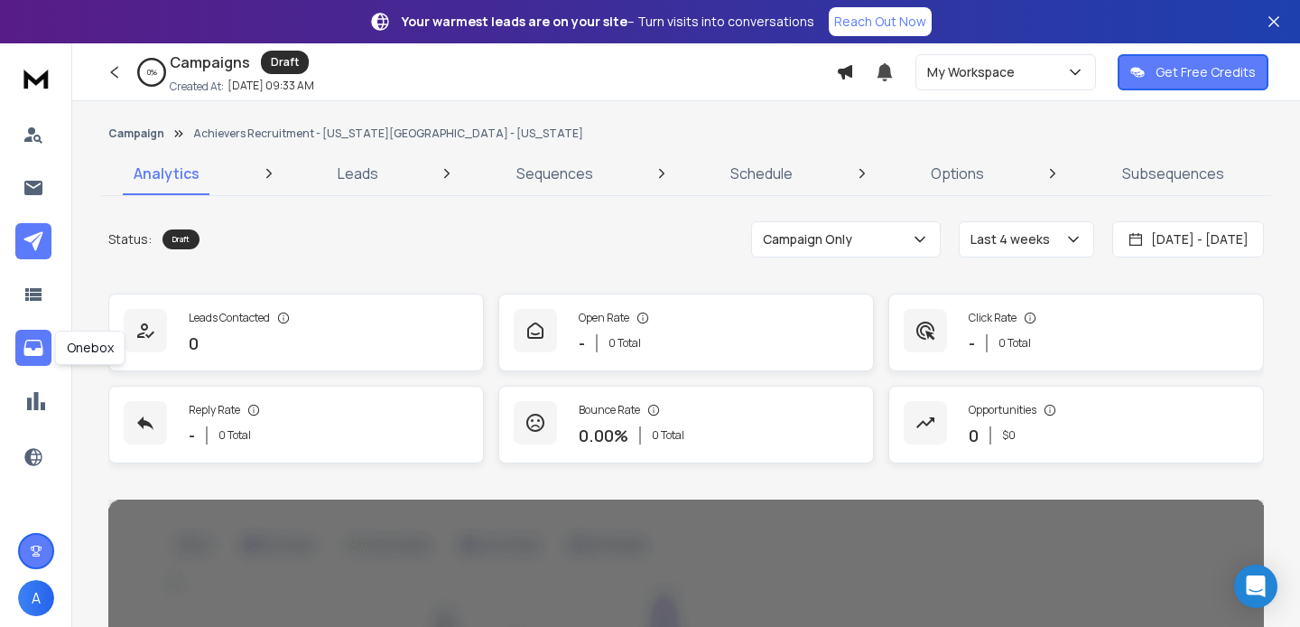
click at [31, 360] on link at bounding box center [33, 348] width 36 height 36
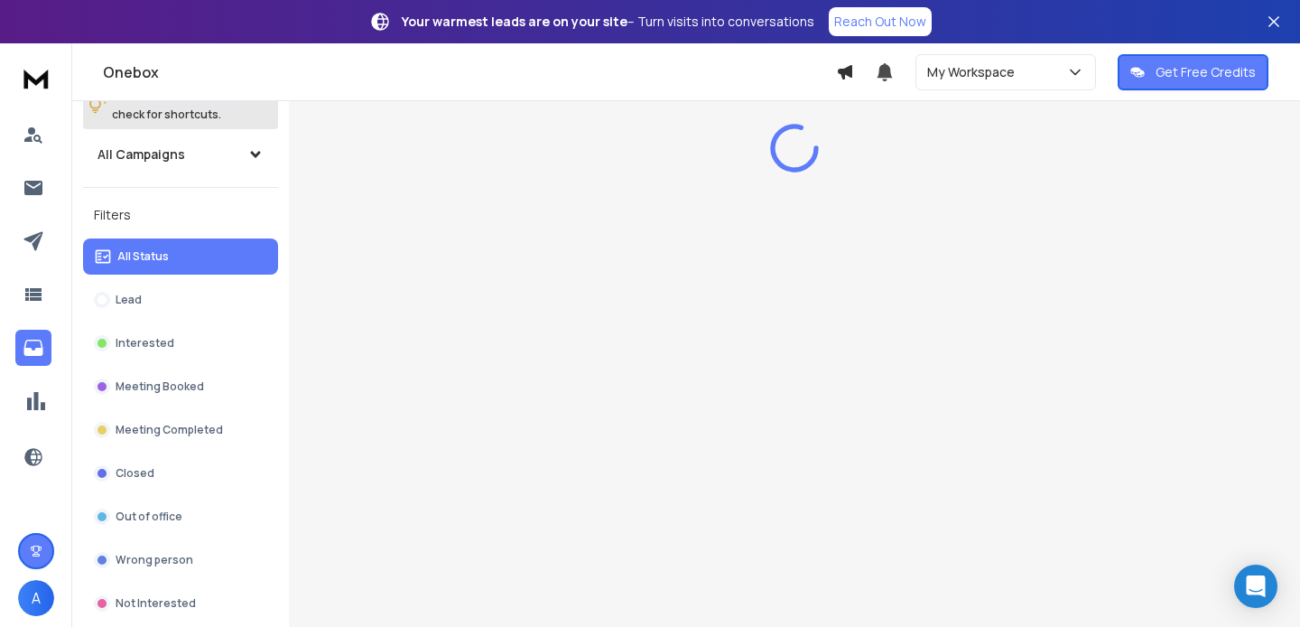
scroll to position [39, 0]
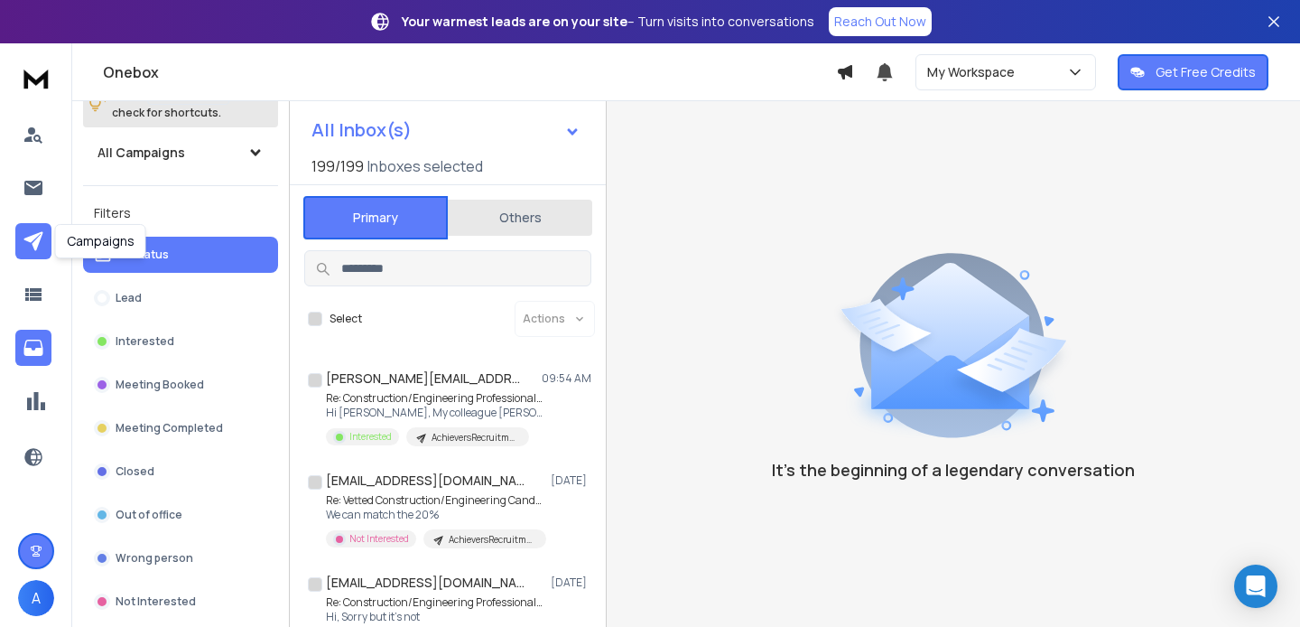
click at [27, 227] on link at bounding box center [33, 241] width 36 height 36
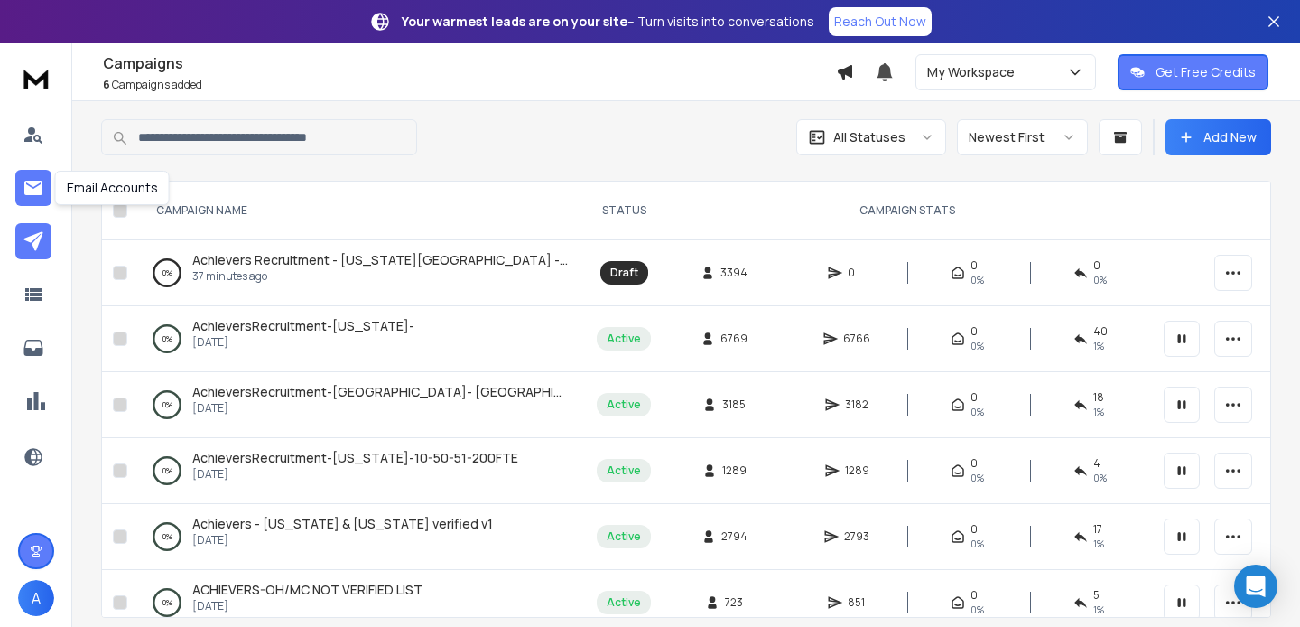
click at [21, 181] on link at bounding box center [33, 188] width 36 height 36
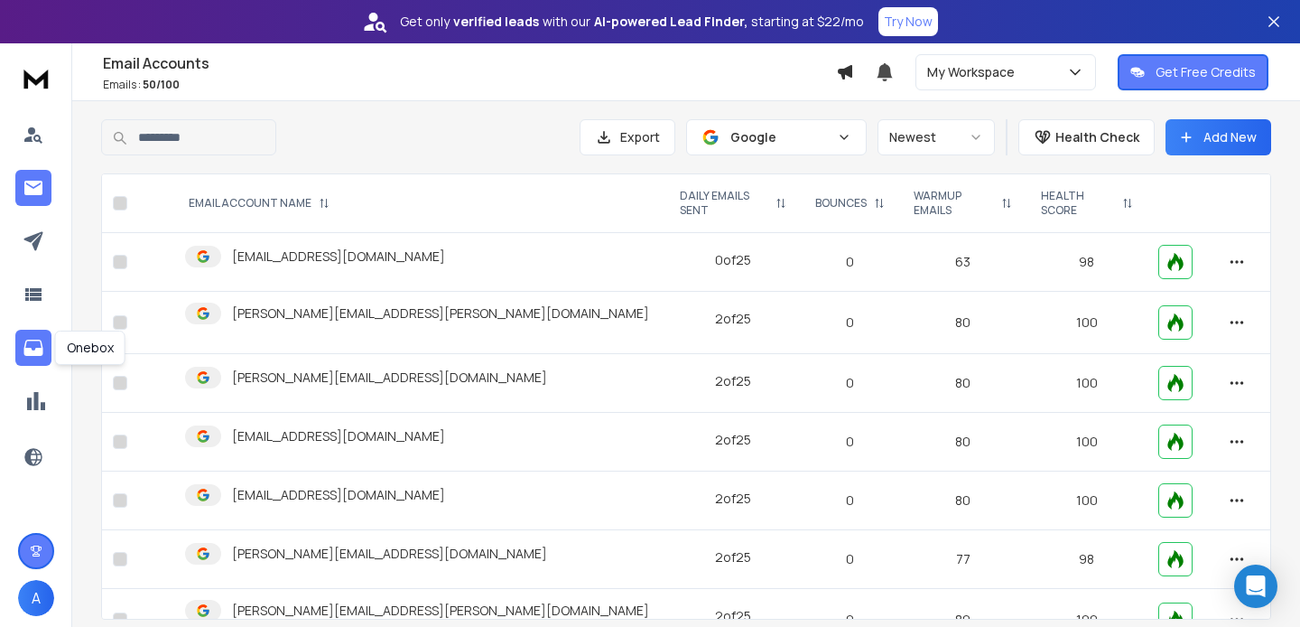
click at [38, 354] on icon at bounding box center [32, 347] width 19 height 16
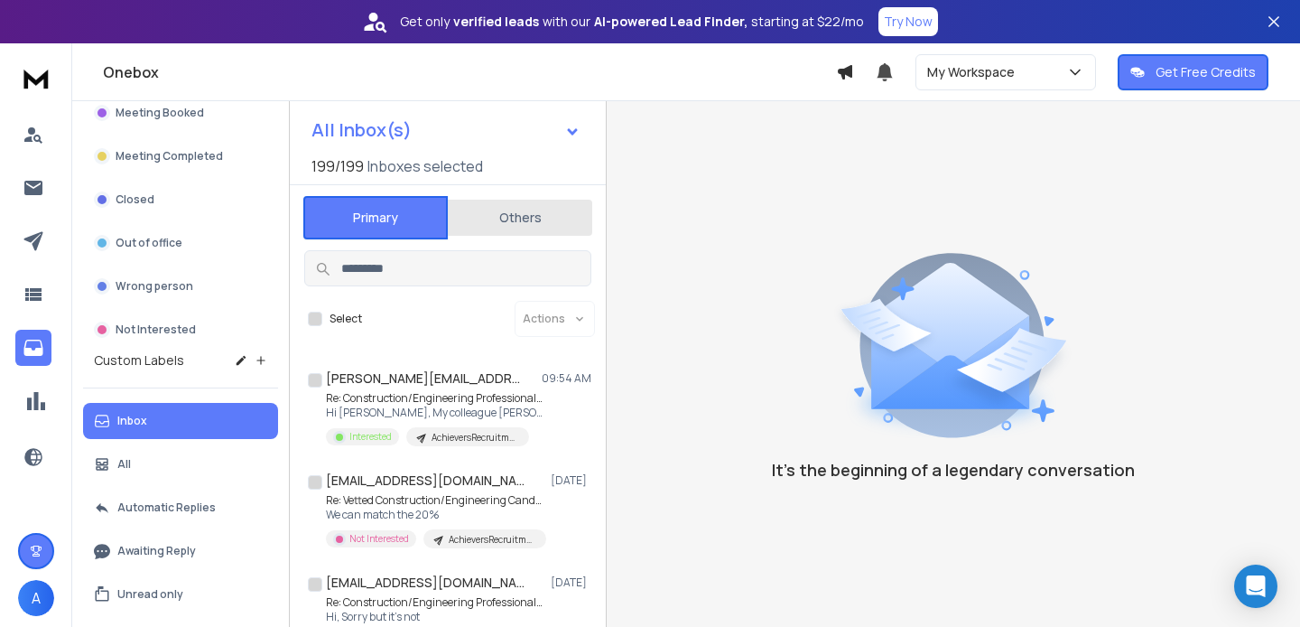
scroll to position [412, 0]
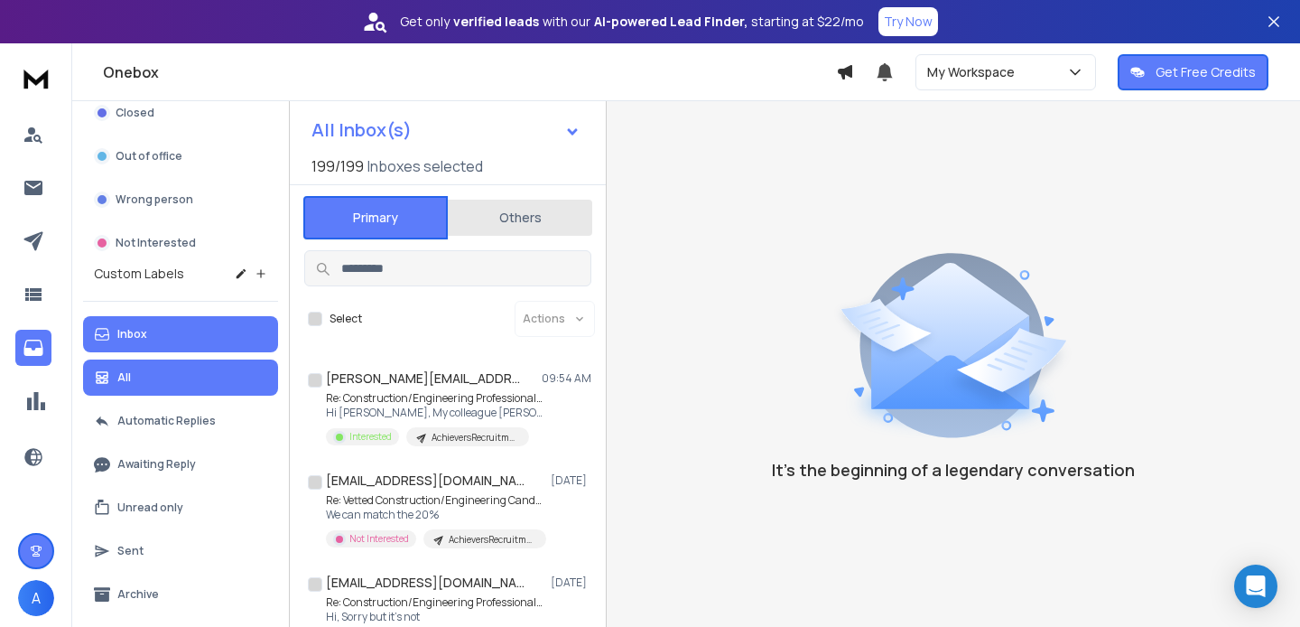
click at [181, 365] on button "All" at bounding box center [180, 377] width 195 height 36
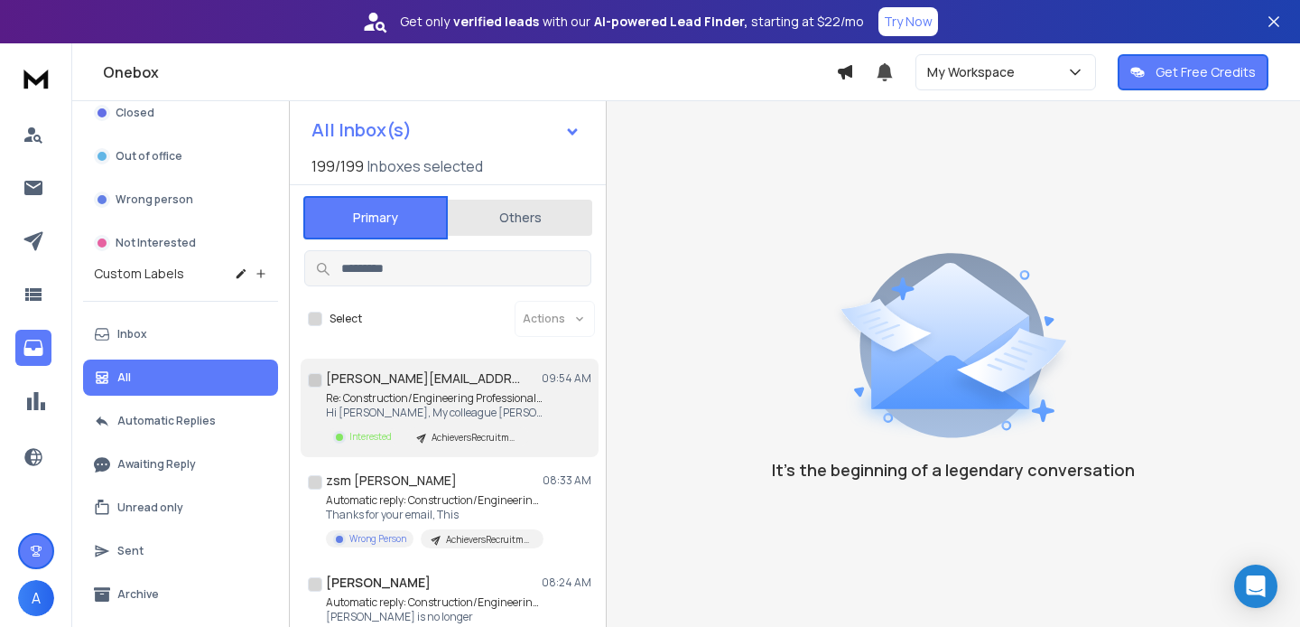
click at [434, 384] on h1 "[PERSON_NAME][EMAIL_ADDRESS][DOMAIN_NAME]" at bounding box center [425, 378] width 199 height 18
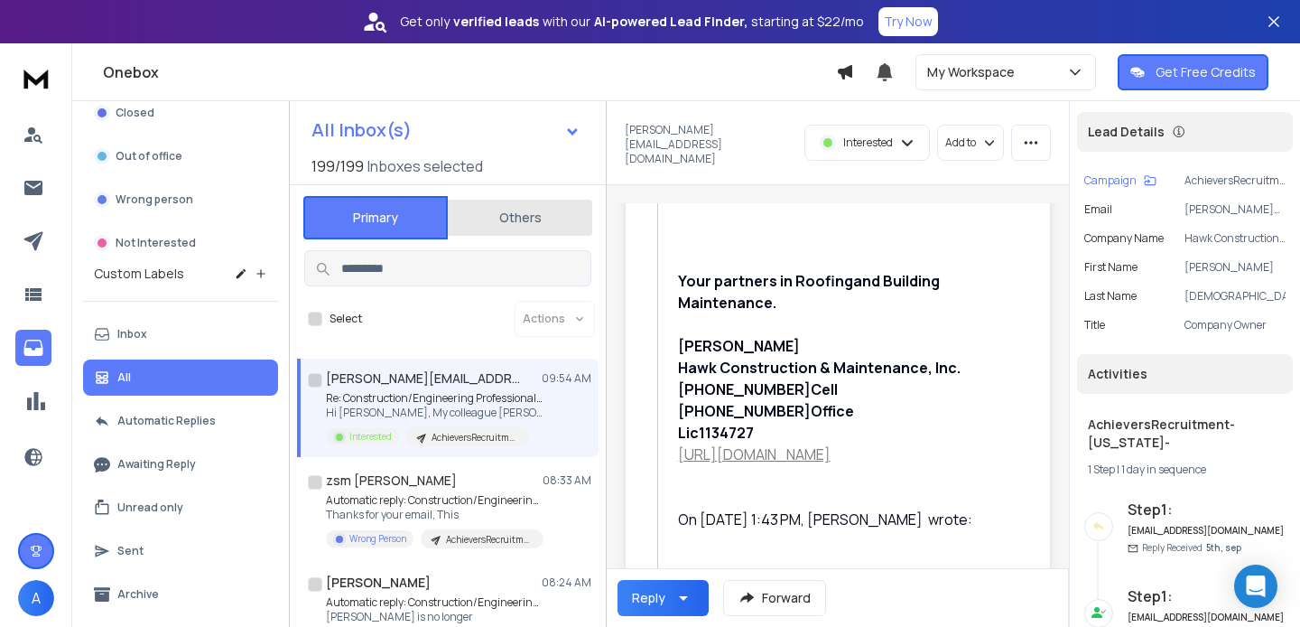
scroll to position [677, 0]
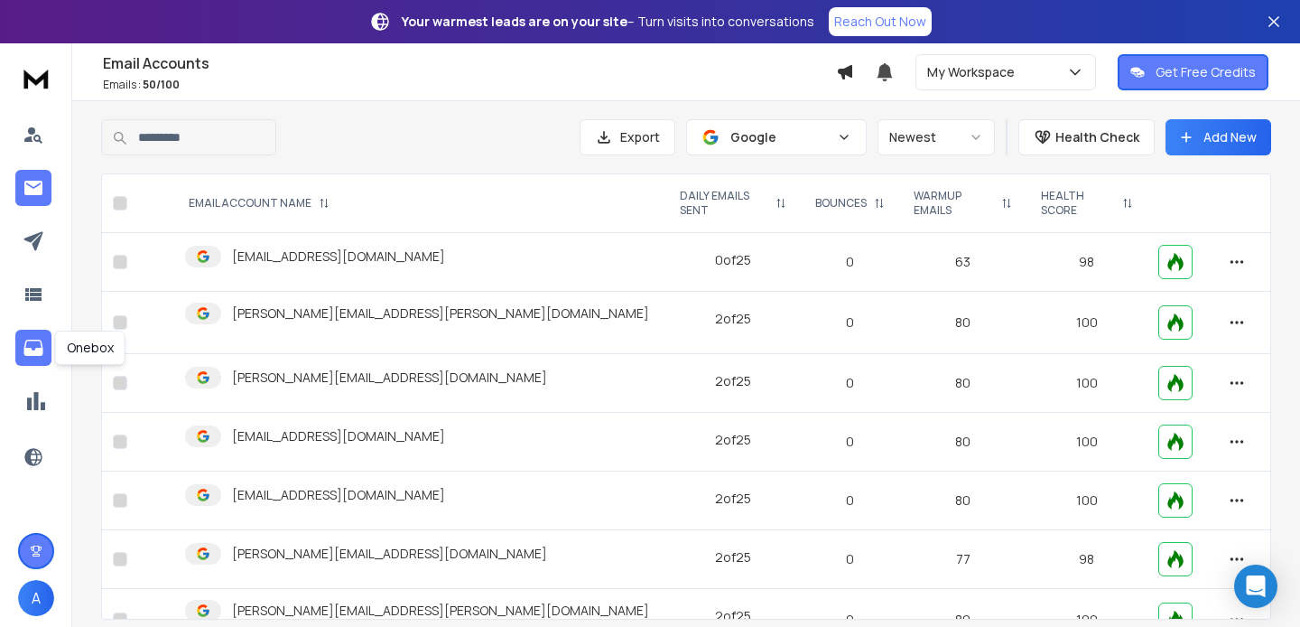
click at [42, 353] on icon at bounding box center [32, 347] width 19 height 16
click at [41, 345] on icon at bounding box center [32, 347] width 19 height 16
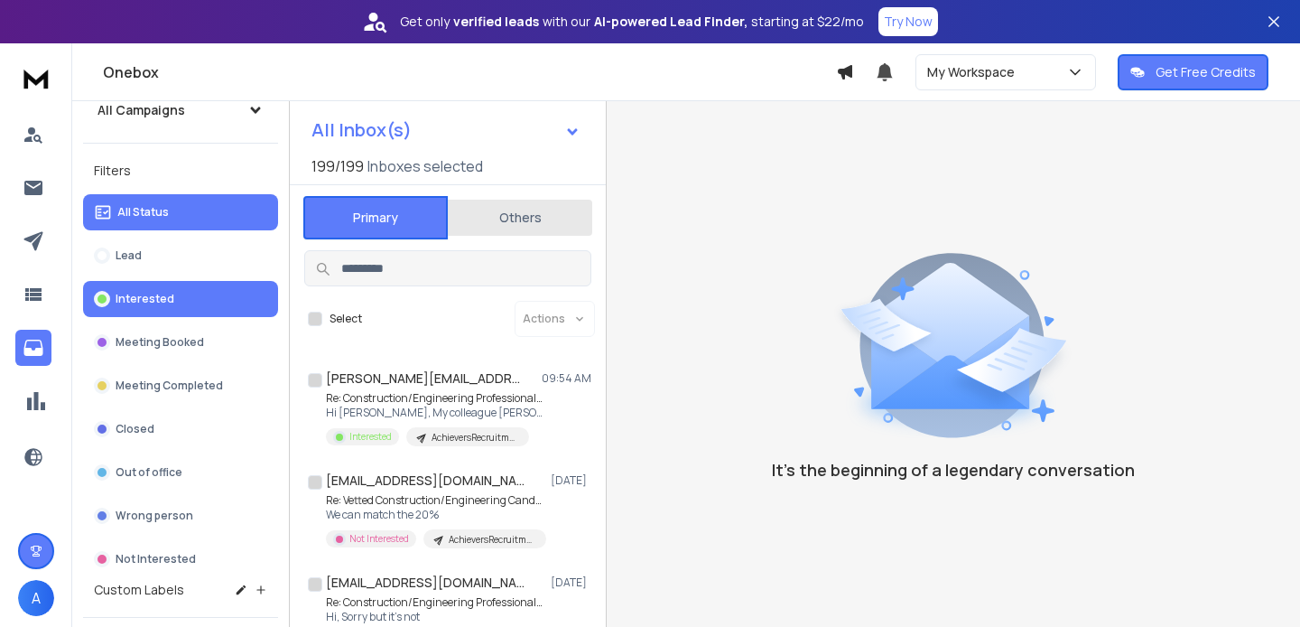
scroll to position [84, 0]
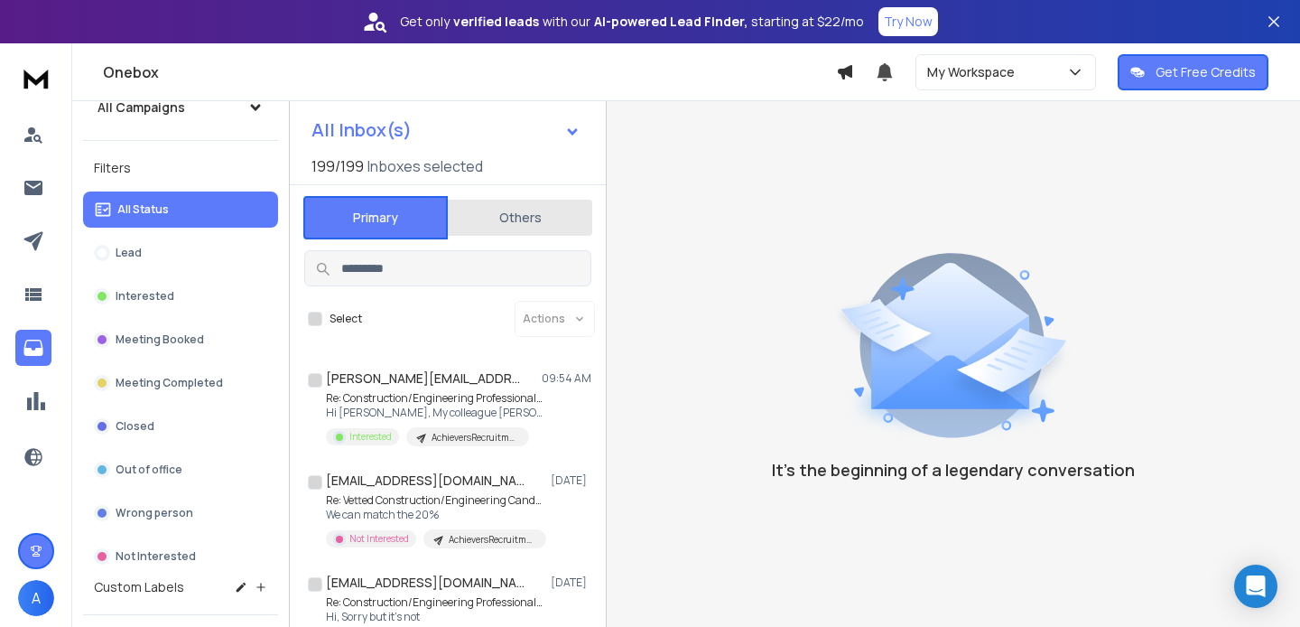
click at [1274, 18] on icon at bounding box center [1274, 22] width 16 height 16
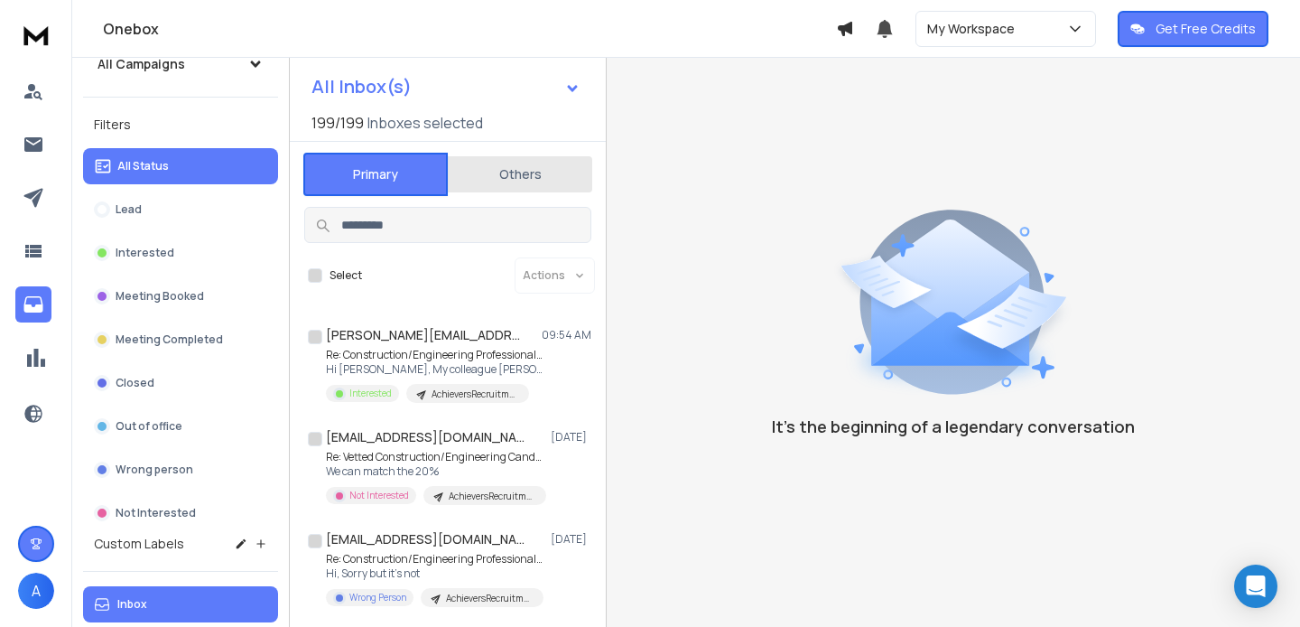
click at [16, 119] on div at bounding box center [36, 255] width 42 height 365
click at [44, 142] on link at bounding box center [33, 144] width 36 height 36
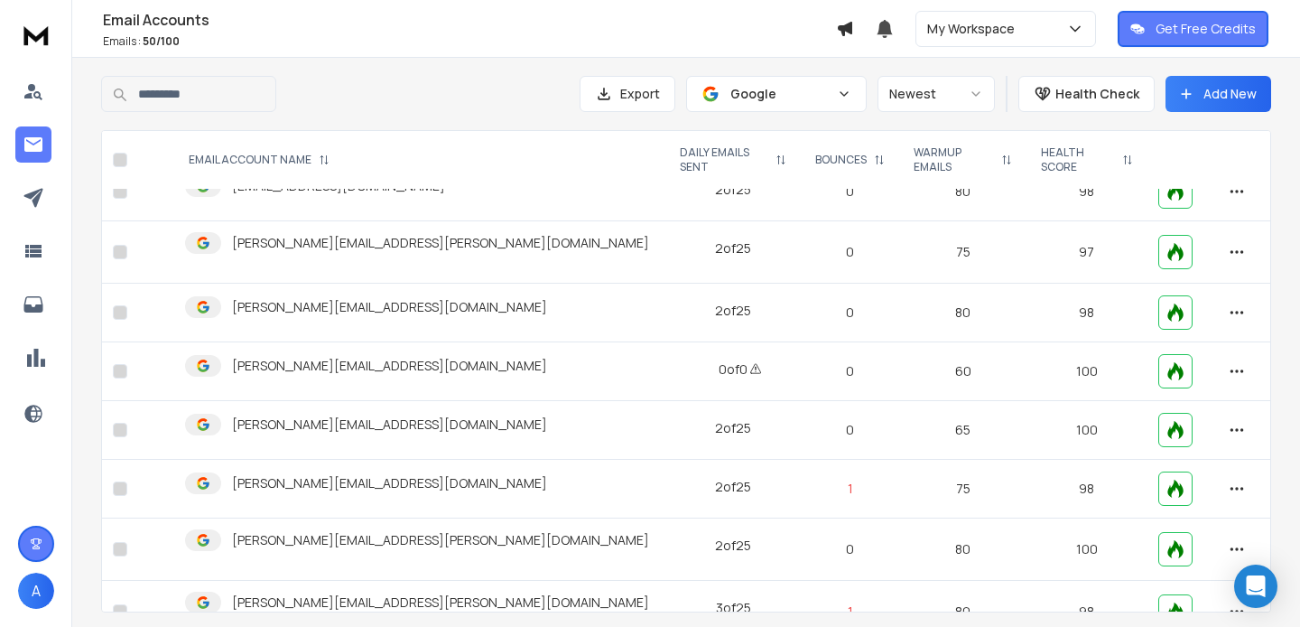
scroll to position [2555, 0]
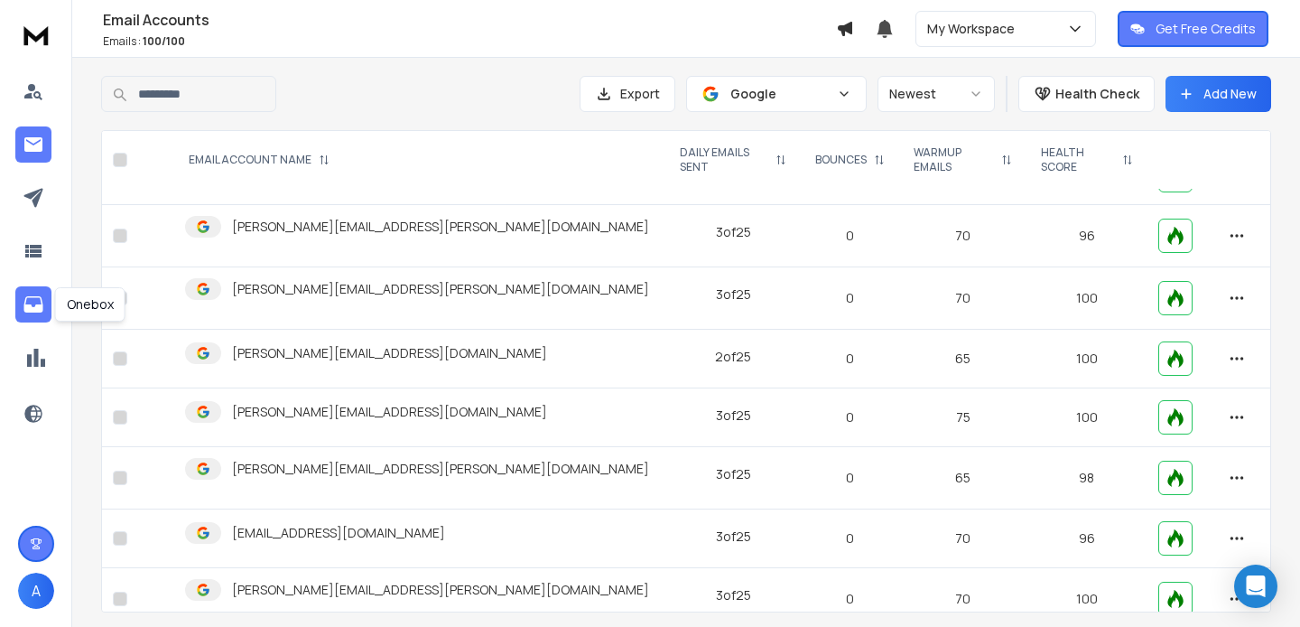
click at [35, 298] on icon at bounding box center [34, 304] width 22 height 22
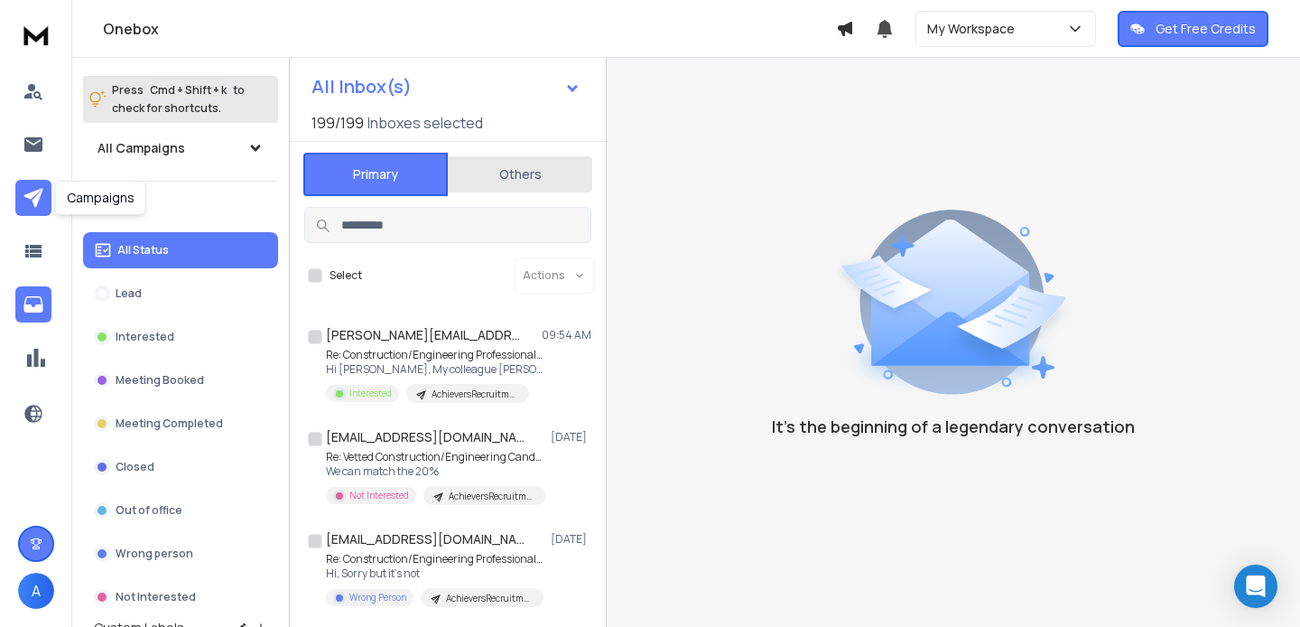
click at [32, 192] on icon at bounding box center [32, 197] width 19 height 19
